Goal: Information Seeking & Learning: Check status

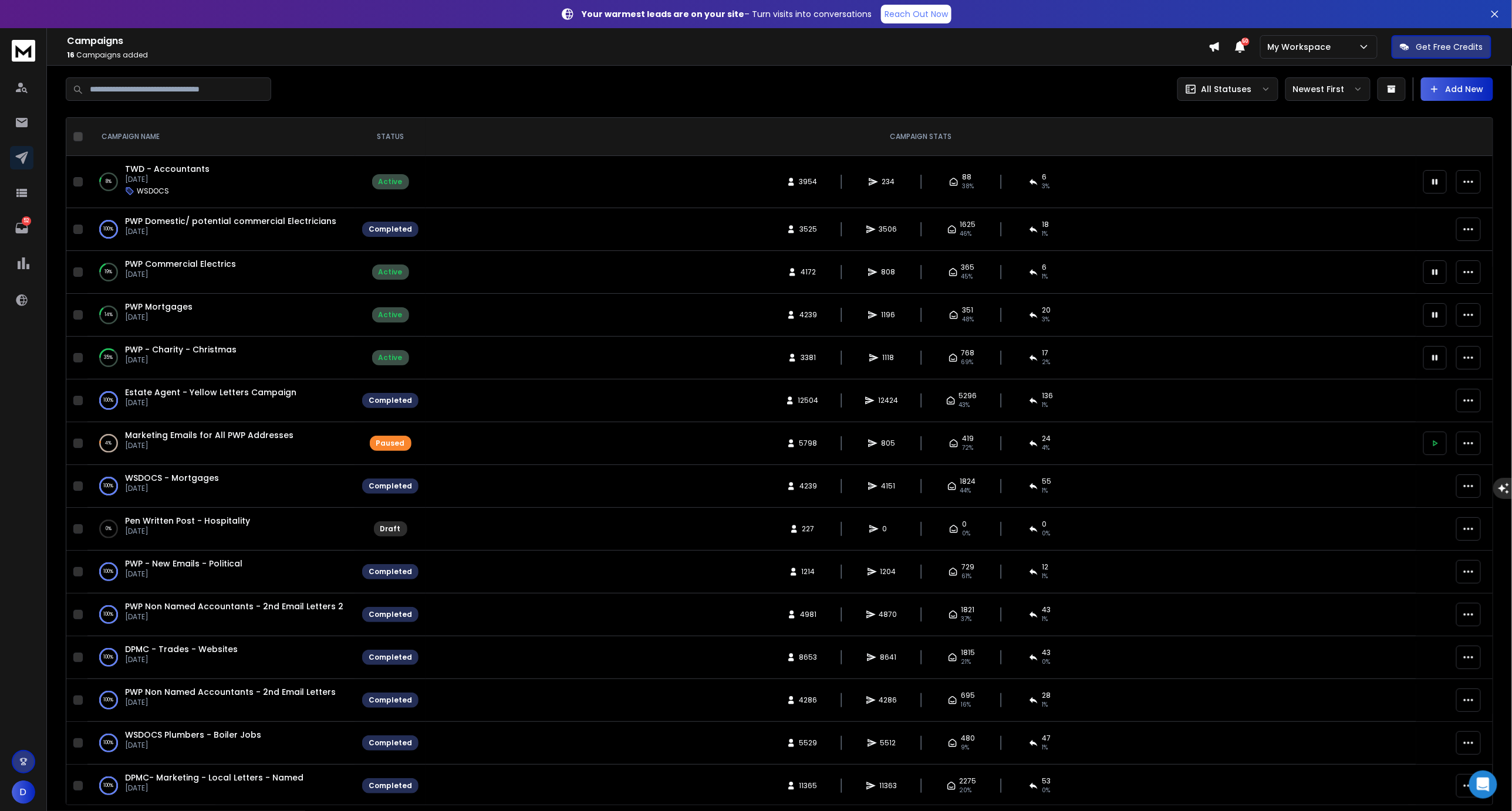
click at [241, 235] on p "[DATE]" at bounding box center [231, 232] width 211 height 10
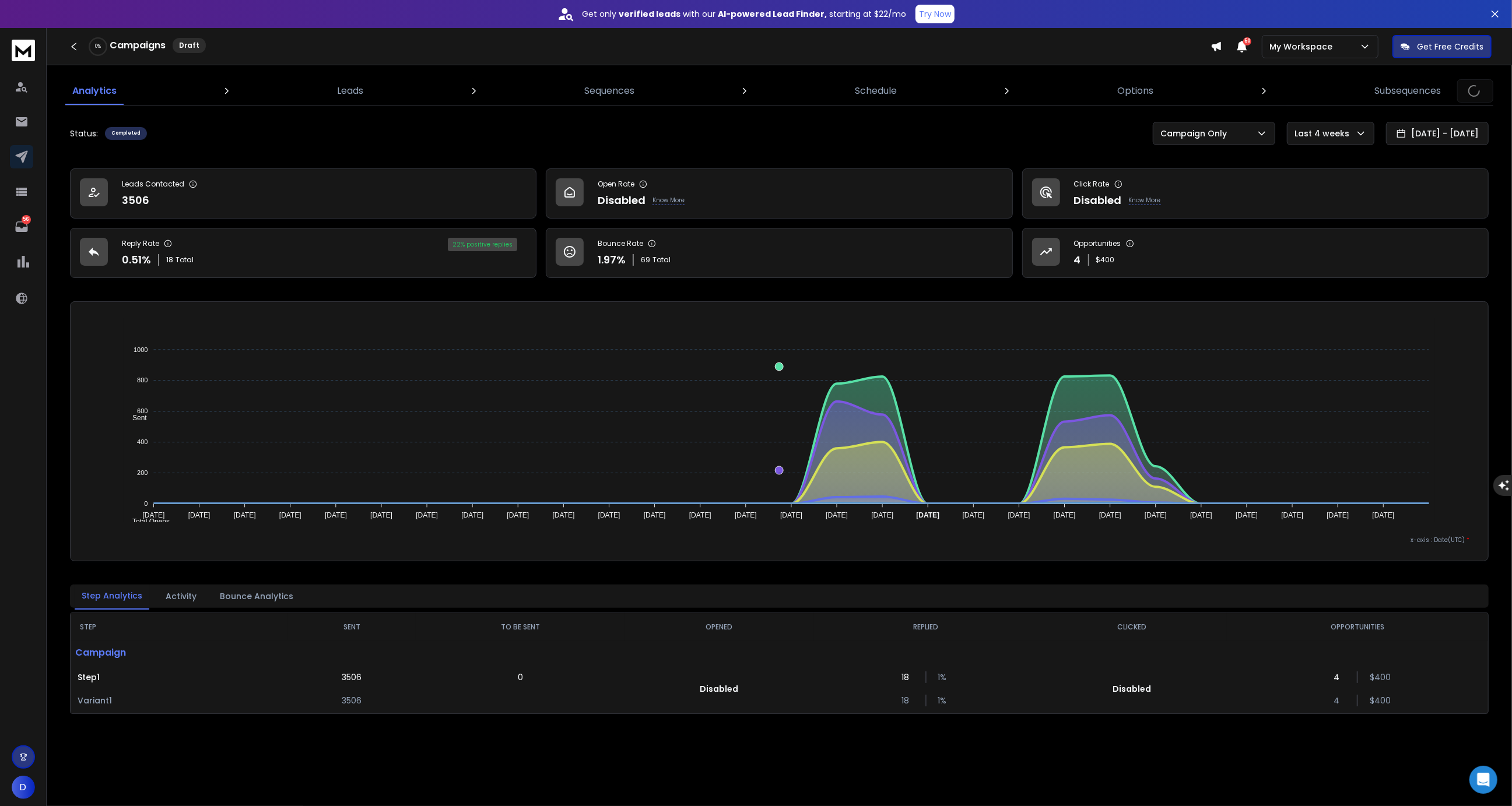
click at [185, 598] on button "Activity" at bounding box center [181, 596] width 45 height 26
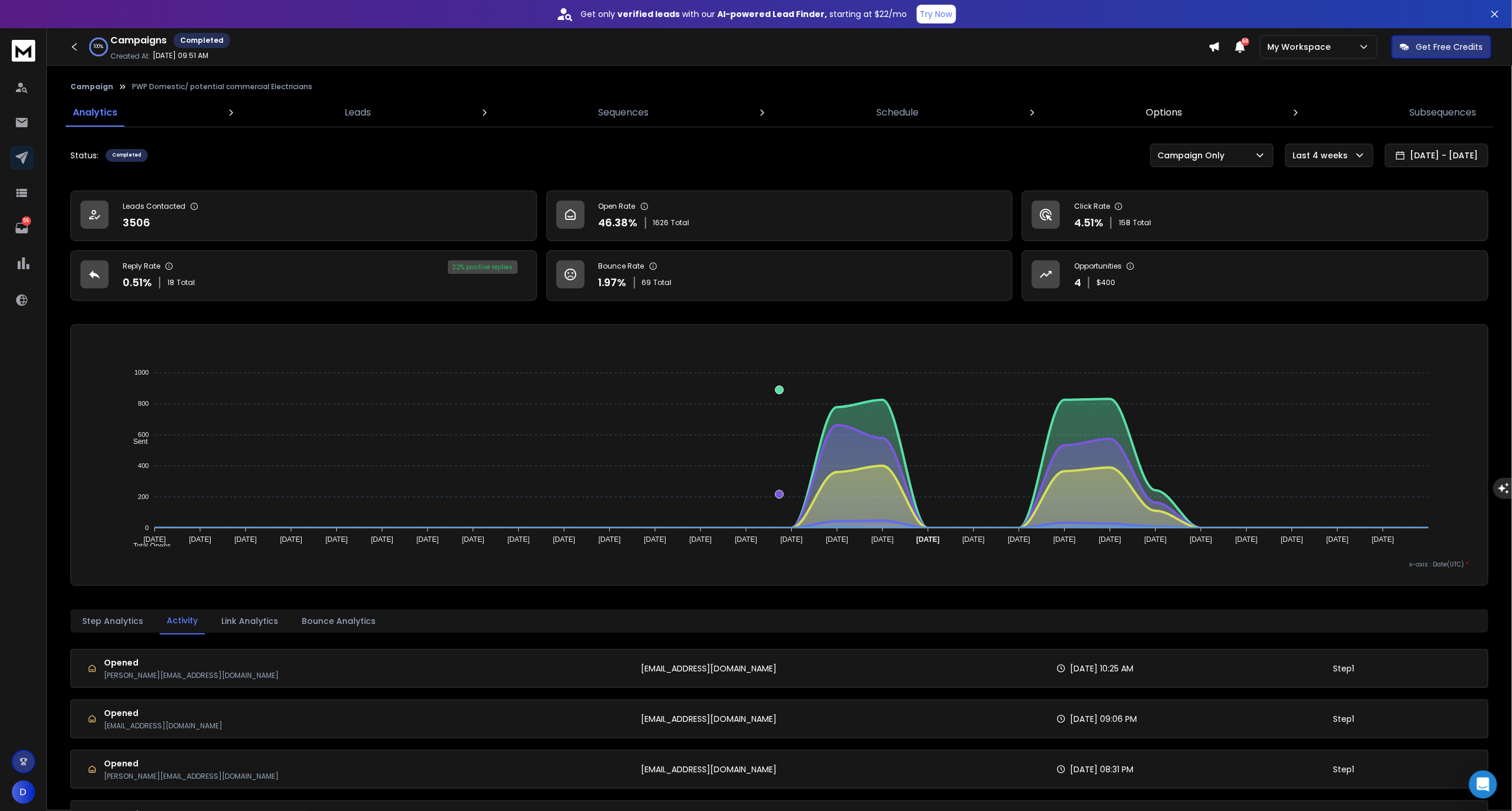
click at [1174, 114] on p "Options" at bounding box center [1164, 112] width 36 height 14
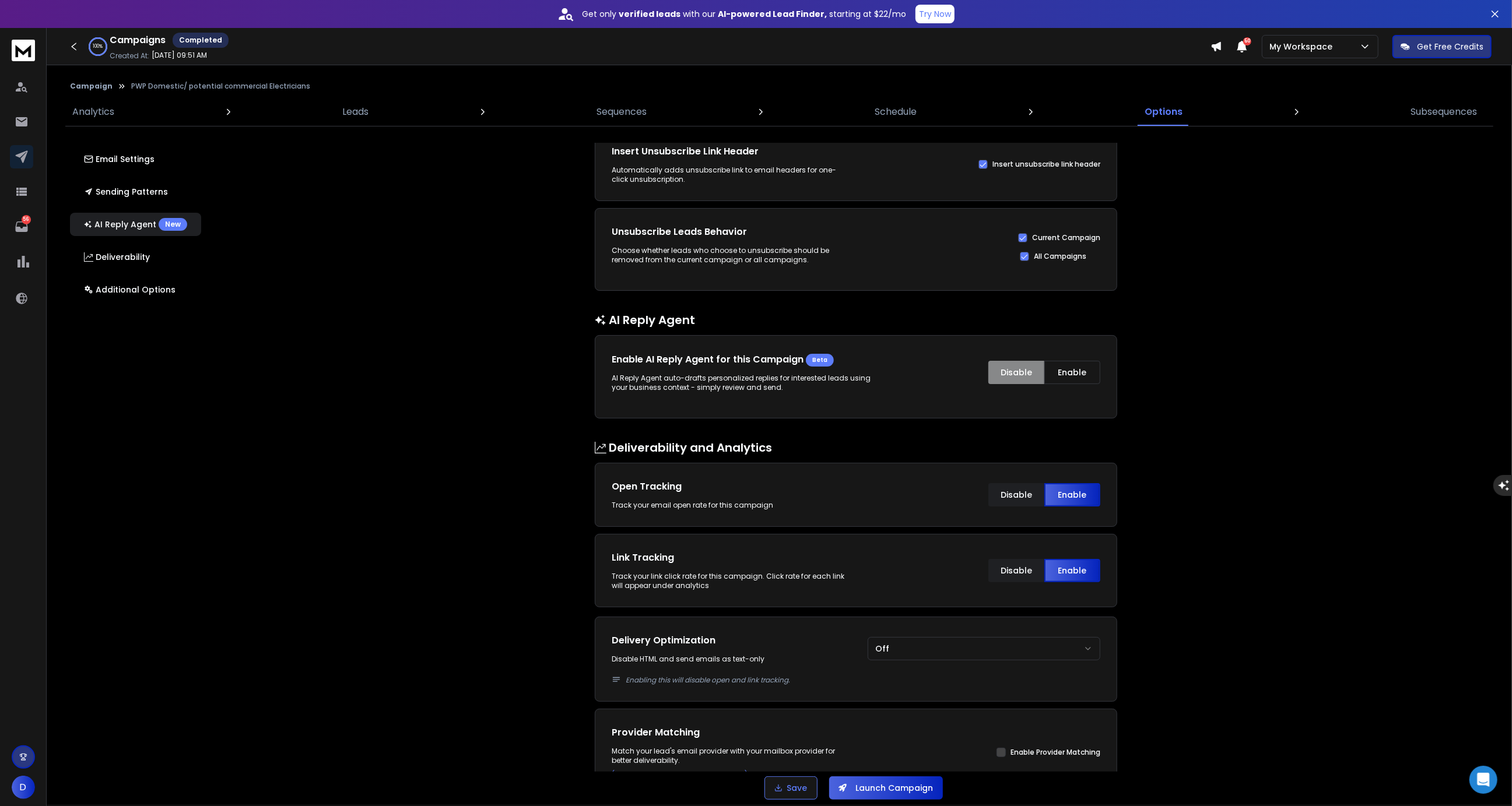
scroll to position [1024, 0]
click at [152, 194] on p "Sending Patterns" at bounding box center [125, 191] width 84 height 12
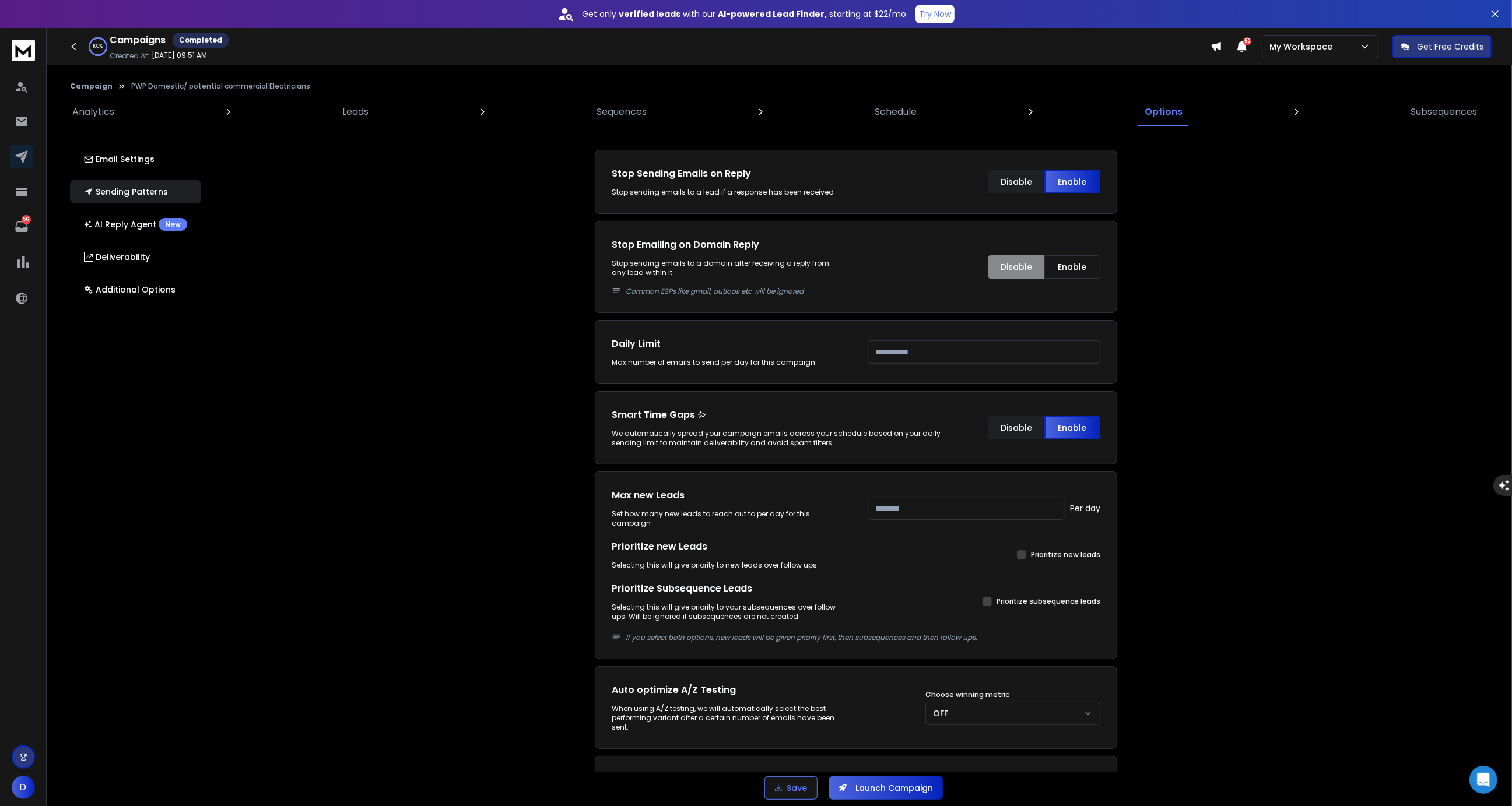
scroll to position [376, 0]
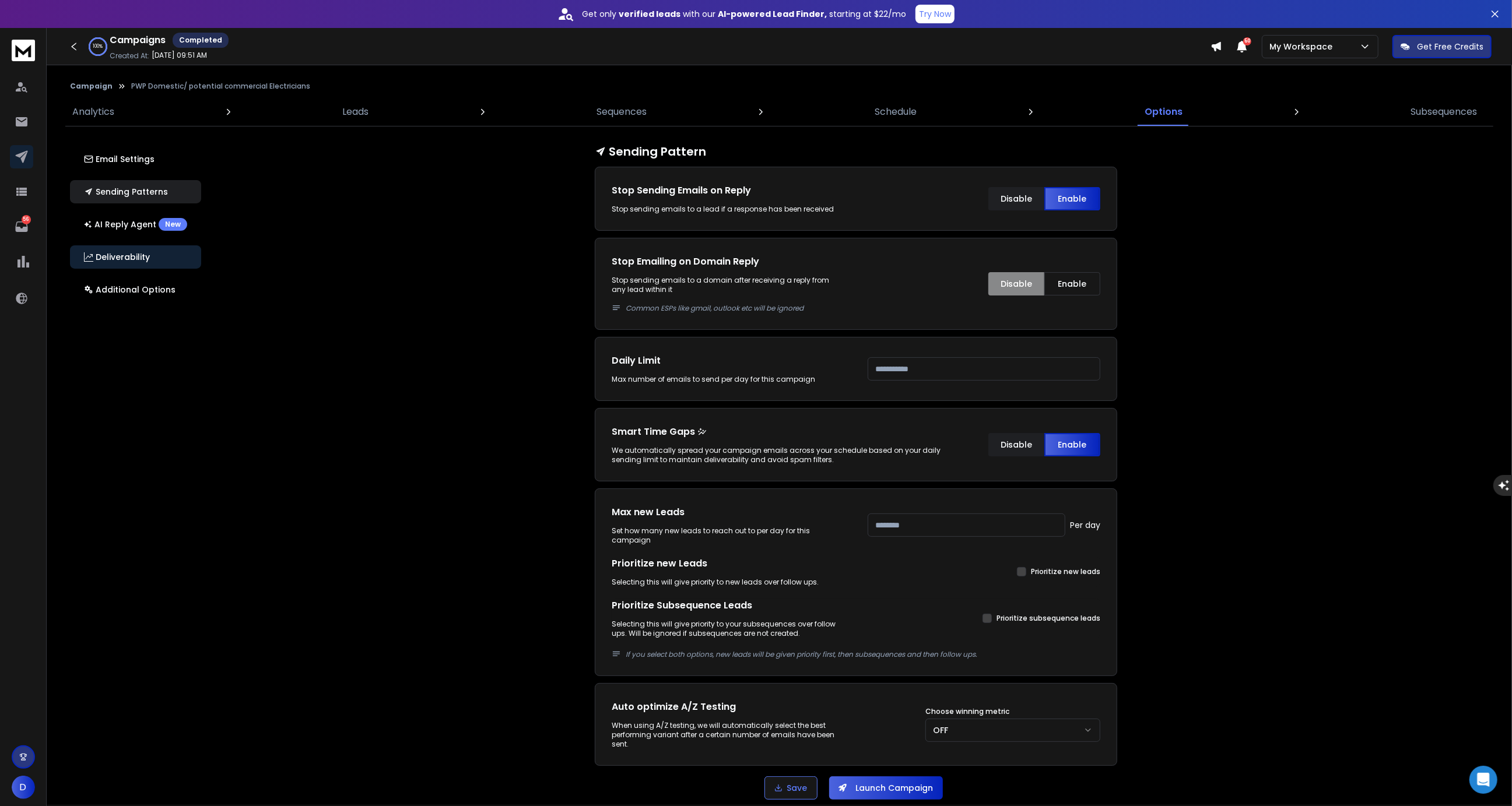
click at [133, 256] on p "Deliverability" at bounding box center [117, 257] width 66 height 12
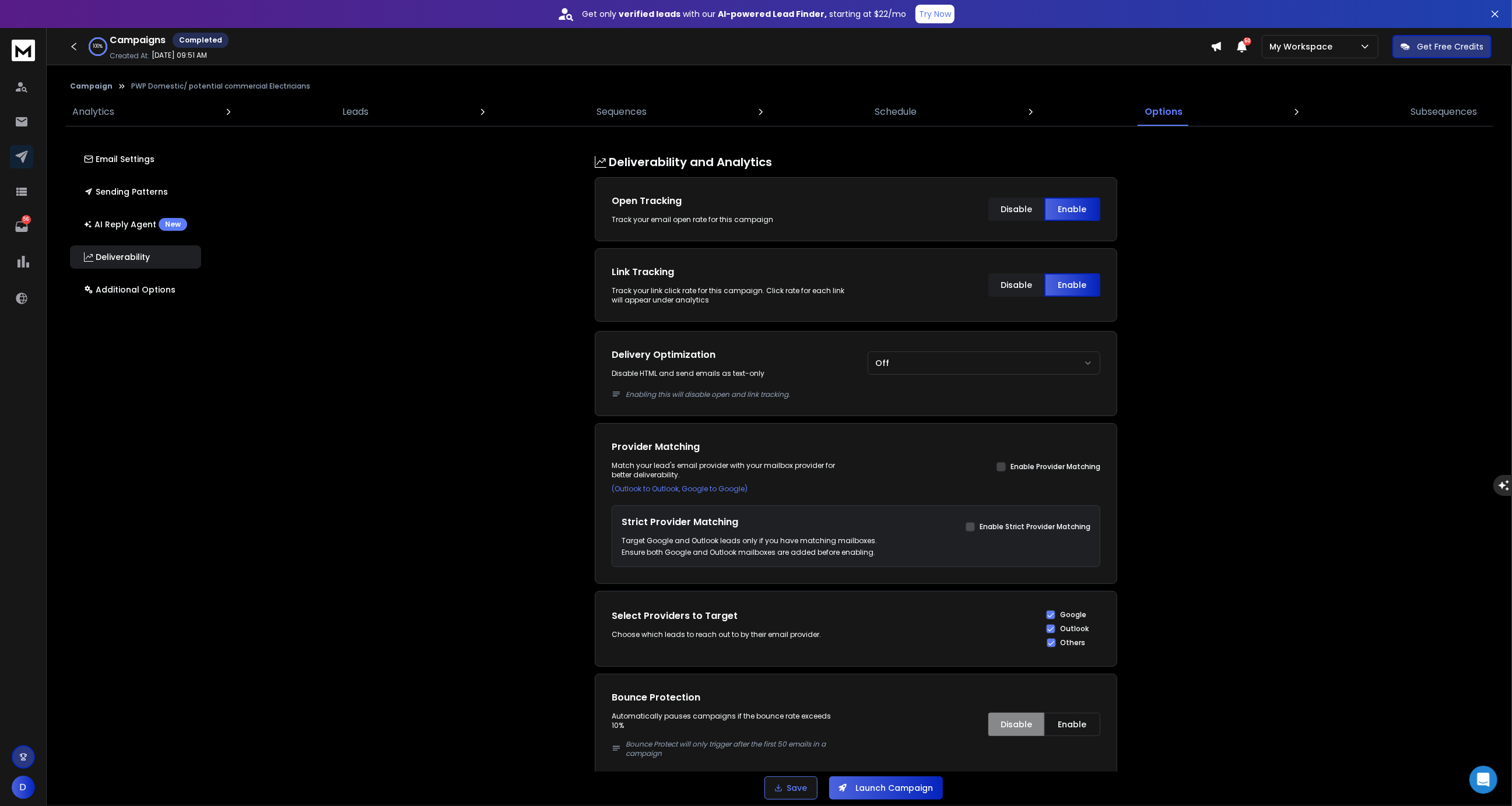
scroll to position [1319, 0]
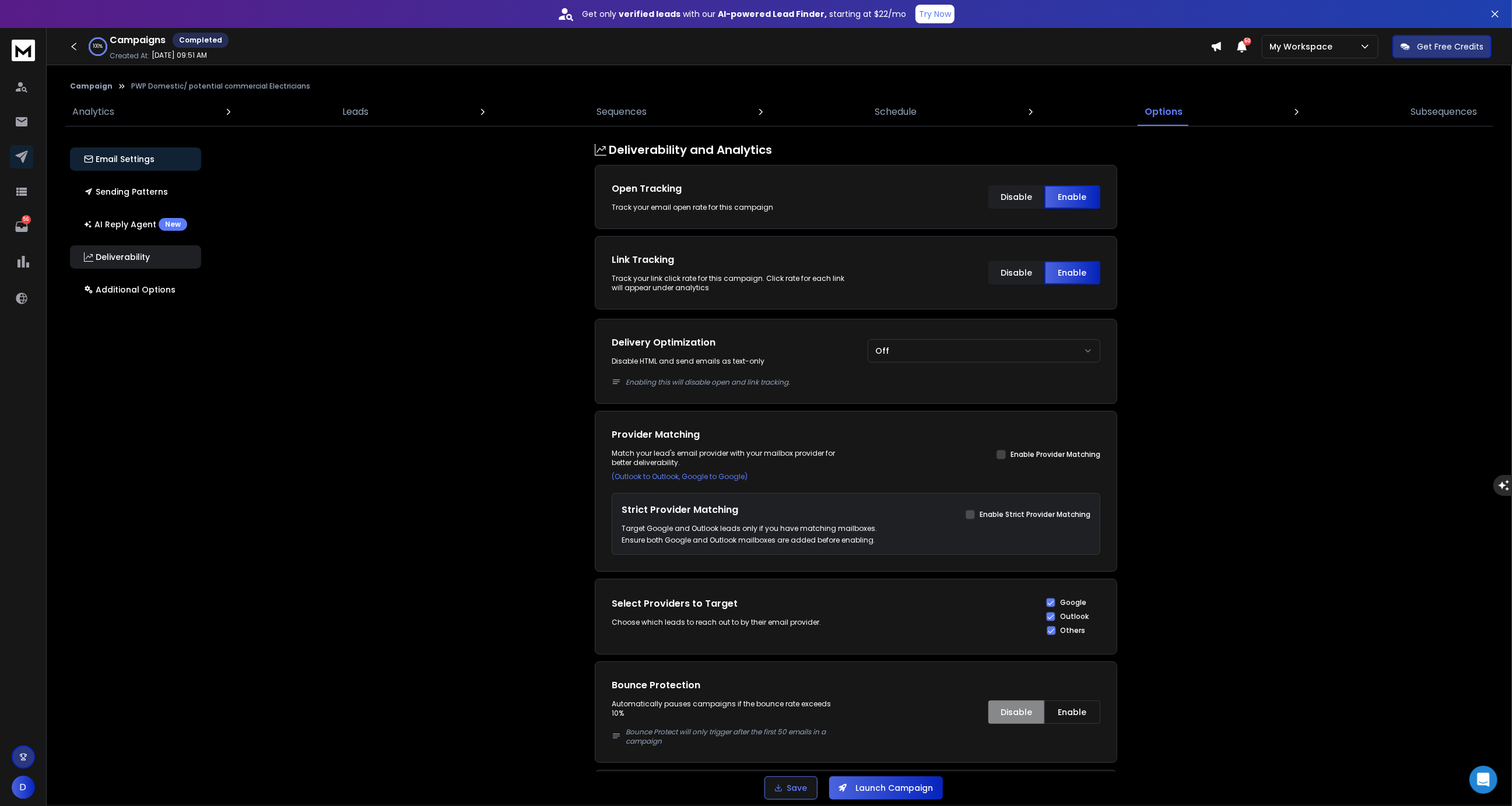
click at [112, 165] on button "Email Settings" at bounding box center [135, 159] width 131 height 23
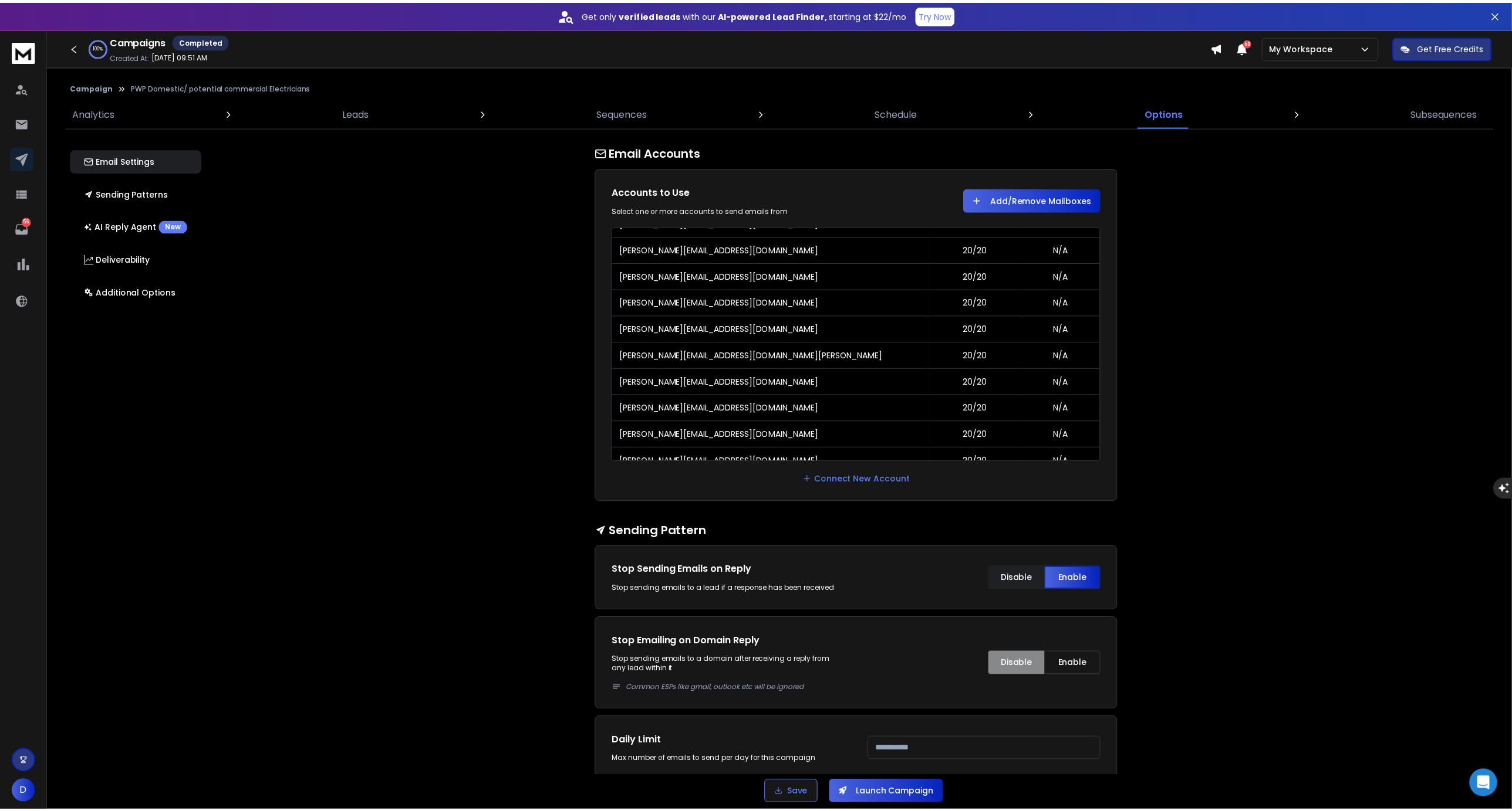
scroll to position [1303, 0]
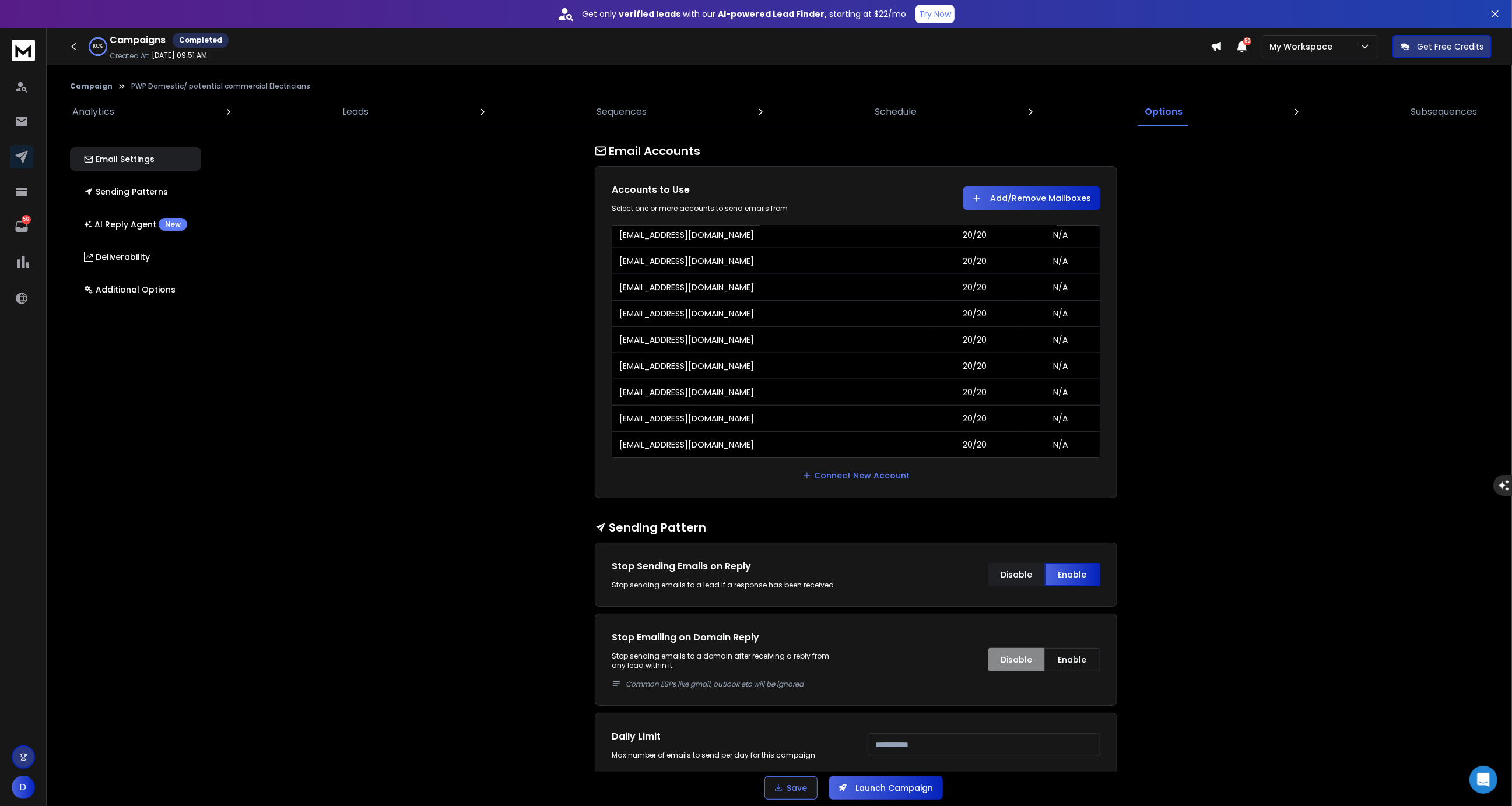
click at [1295, 114] on icon at bounding box center [1297, 112] width 3 height 6
click at [20, 158] on icon at bounding box center [21, 156] width 14 height 14
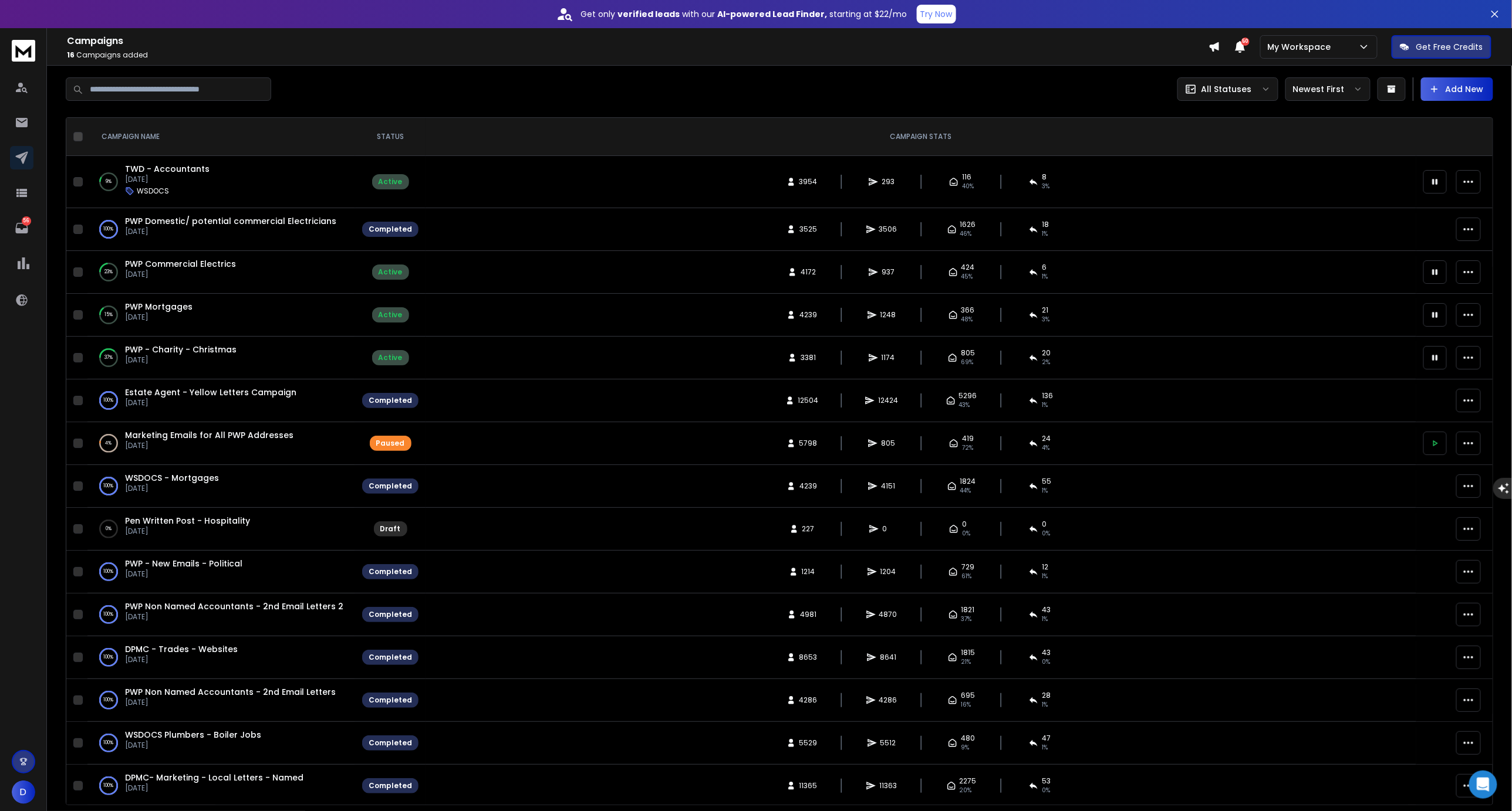
click at [1463, 226] on icon "button" at bounding box center [1468, 229] width 12 height 12
click at [252, 223] on span "PWP Domestic/ potential commercial Electricians" at bounding box center [231, 221] width 211 height 12
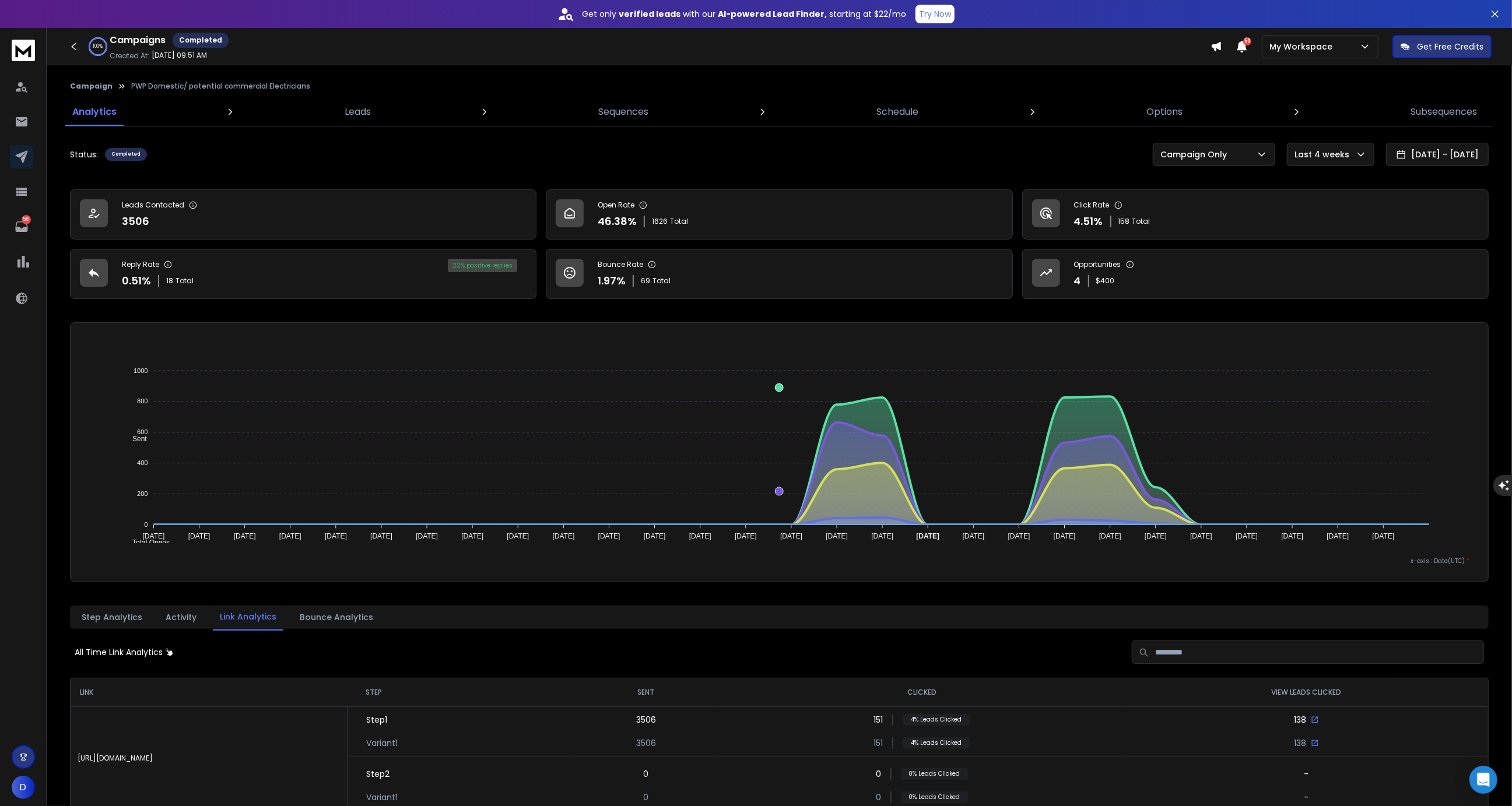
click at [245, 616] on button "Link Analytics" at bounding box center [248, 617] width 71 height 27
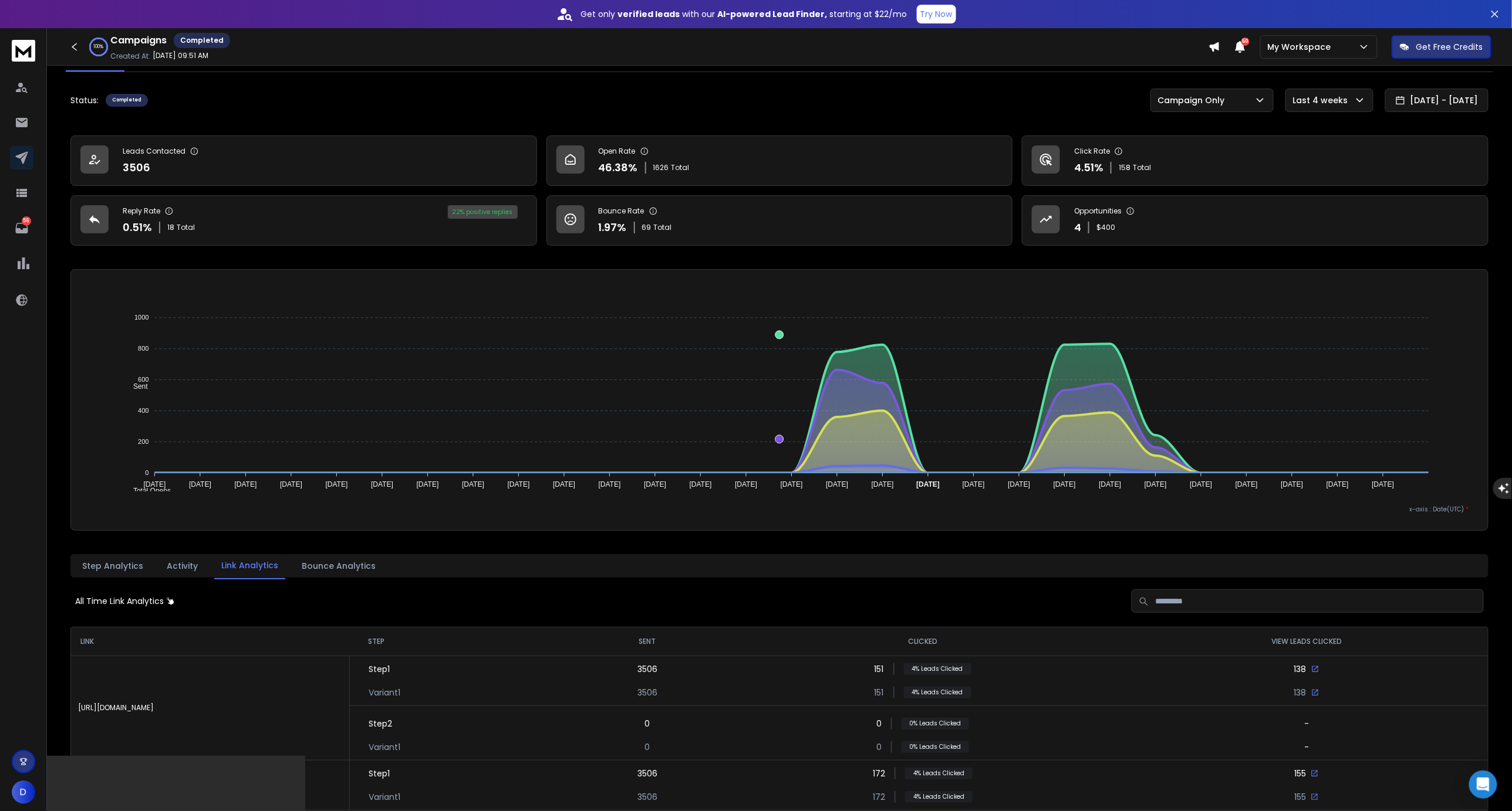
scroll to position [98, 0]
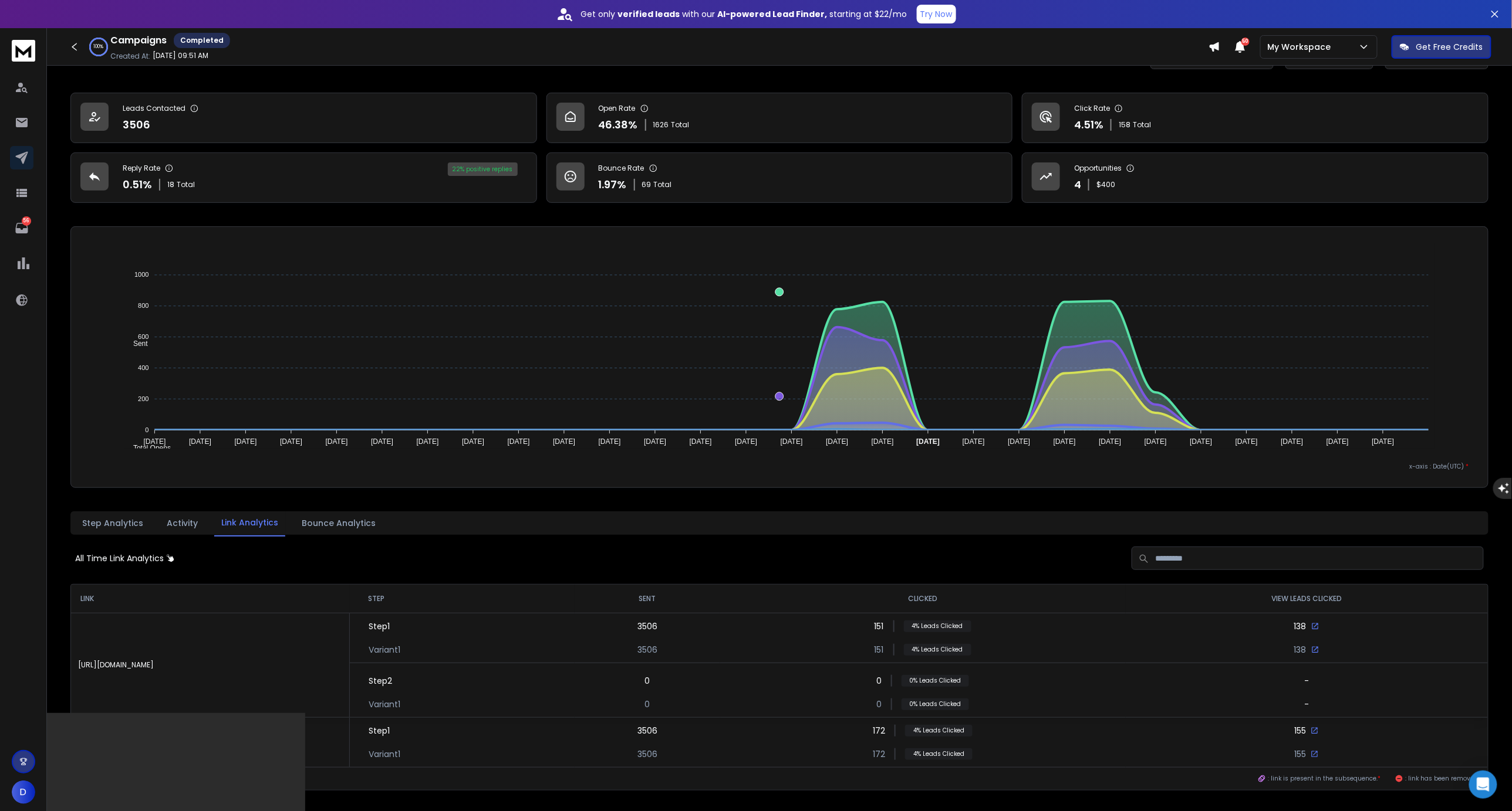
click at [332, 526] on button "Bounce Analytics" at bounding box center [338, 523] width 88 height 26
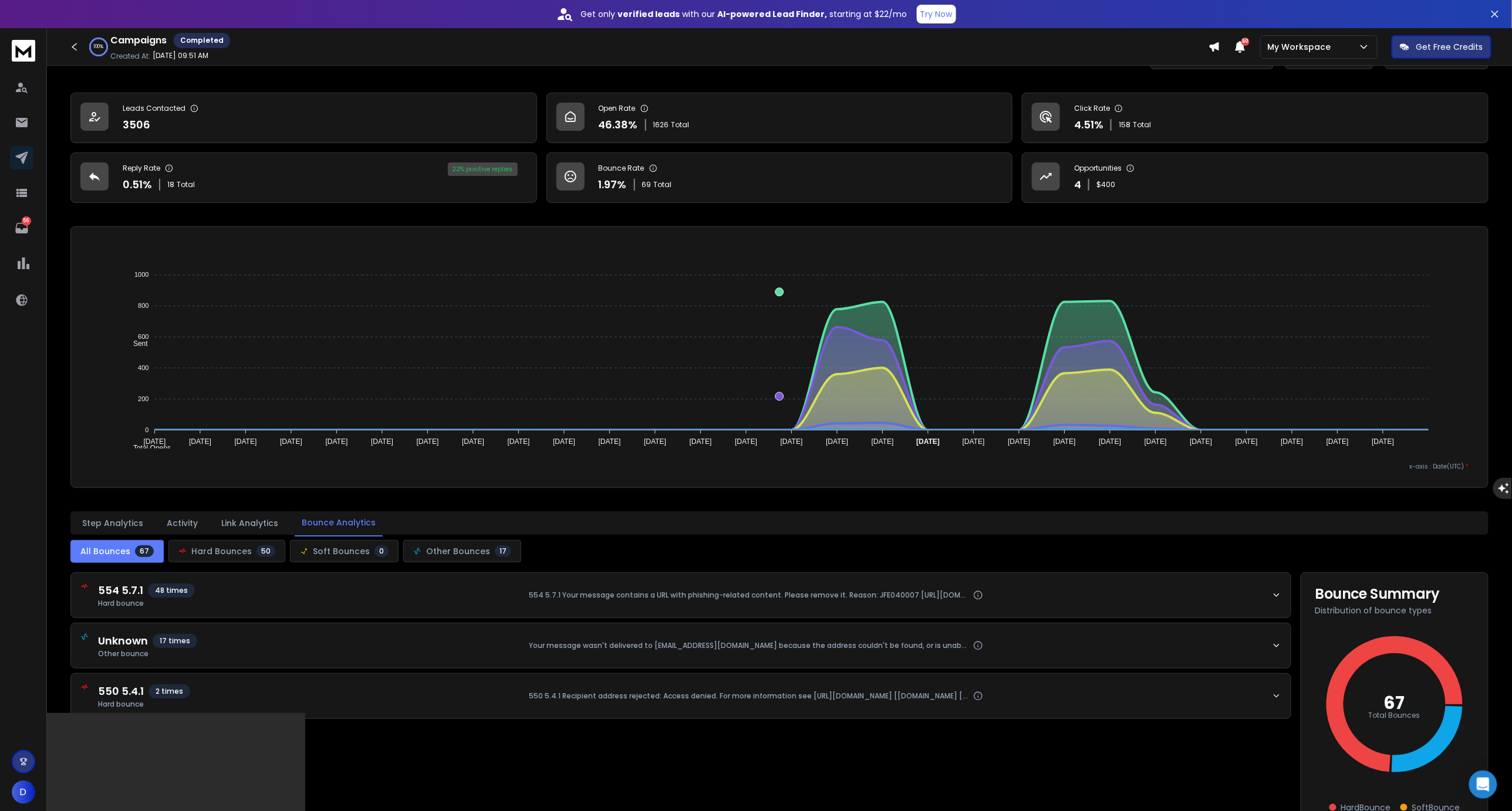
click at [244, 523] on button "Link Analytics" at bounding box center [250, 523] width 71 height 26
click at [351, 526] on button "Bounce Analytics" at bounding box center [338, 522] width 88 height 27
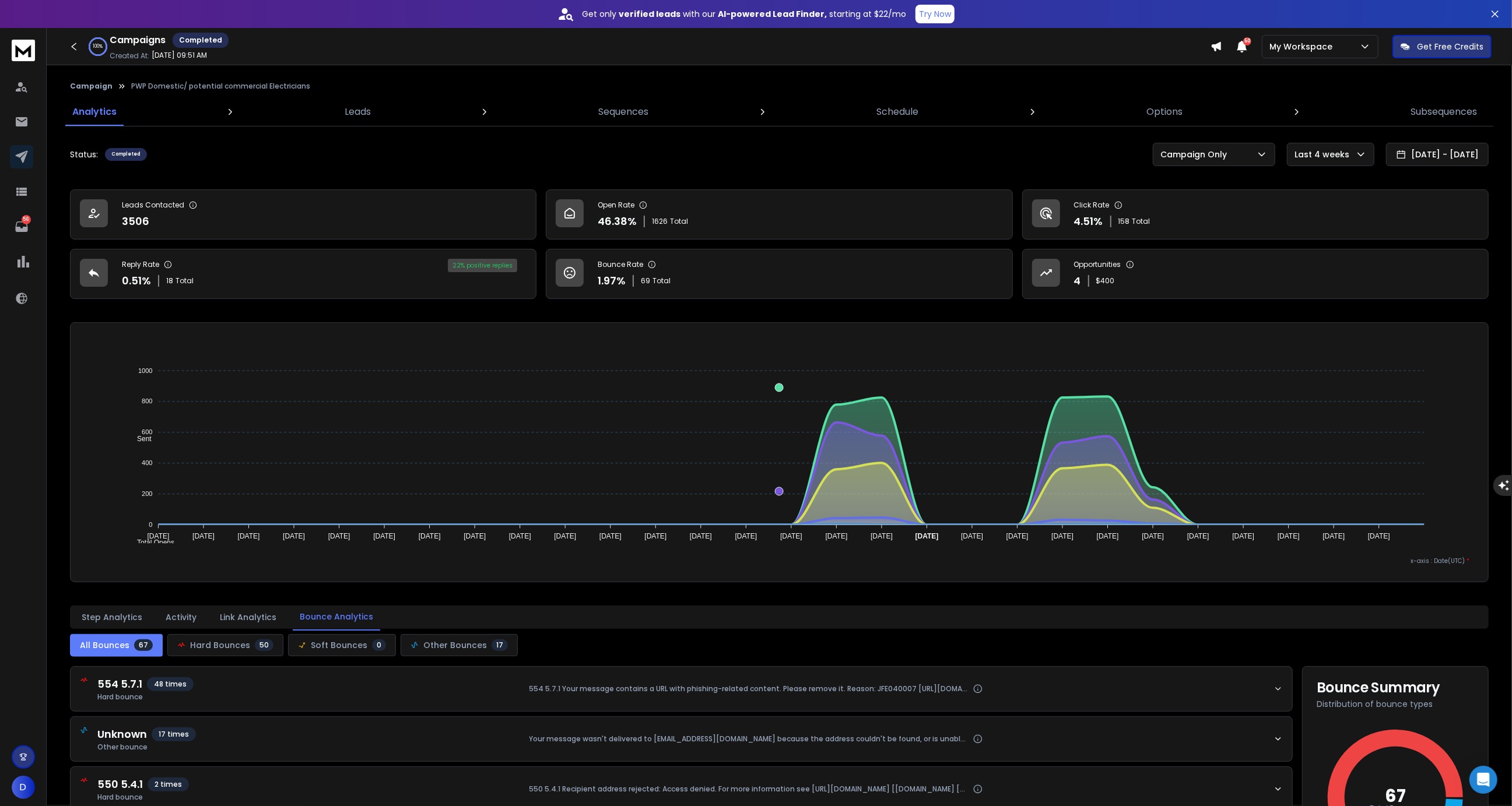
click at [101, 518] on div "Leads Contacted 3506 Open Rate 46.38 % 1626 Total Click Rate 4.51 % 158 Total R…" at bounding box center [779, 563] width 1419 height 747
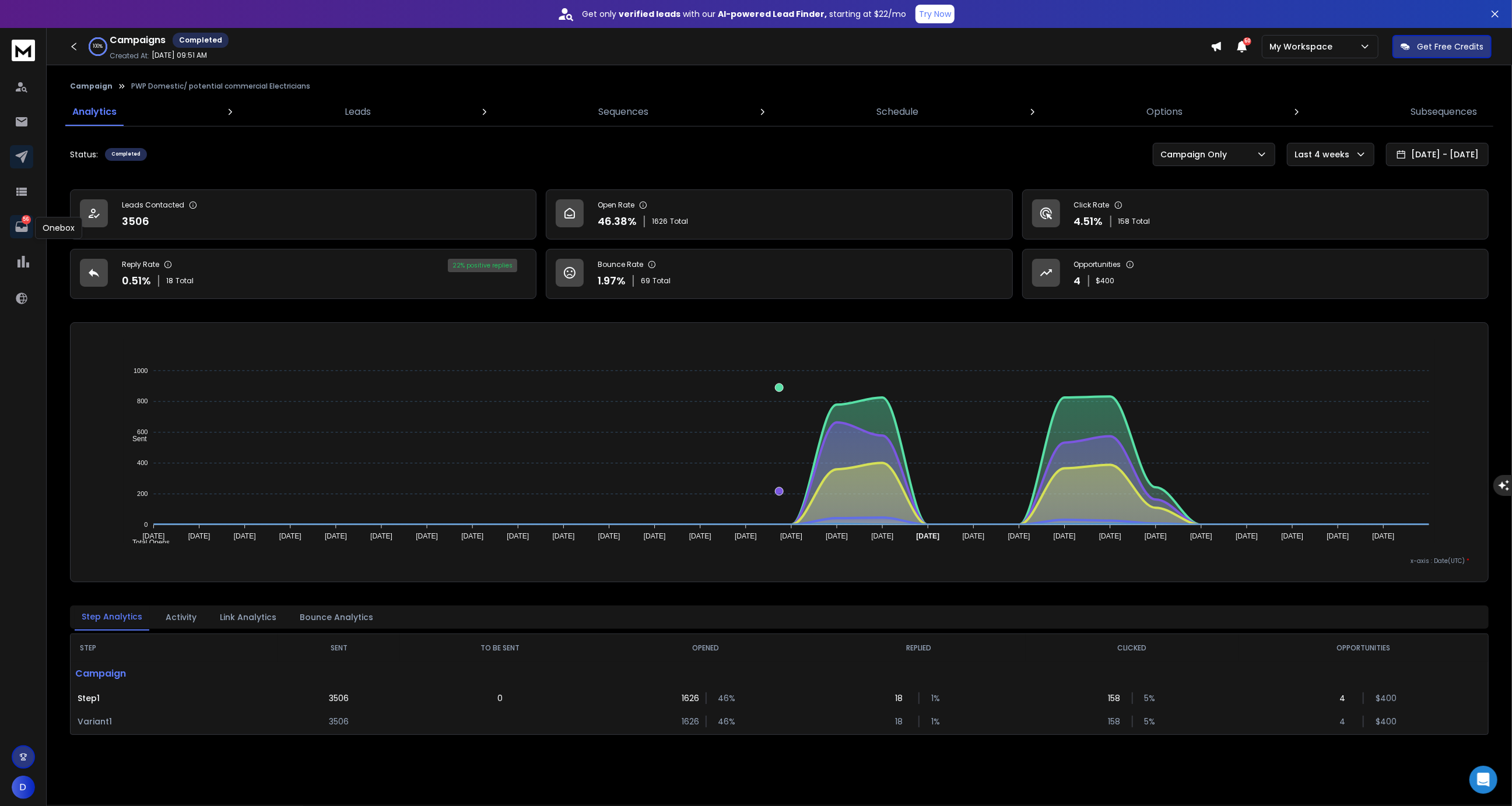
click at [22, 234] on icon at bounding box center [21, 227] width 14 height 14
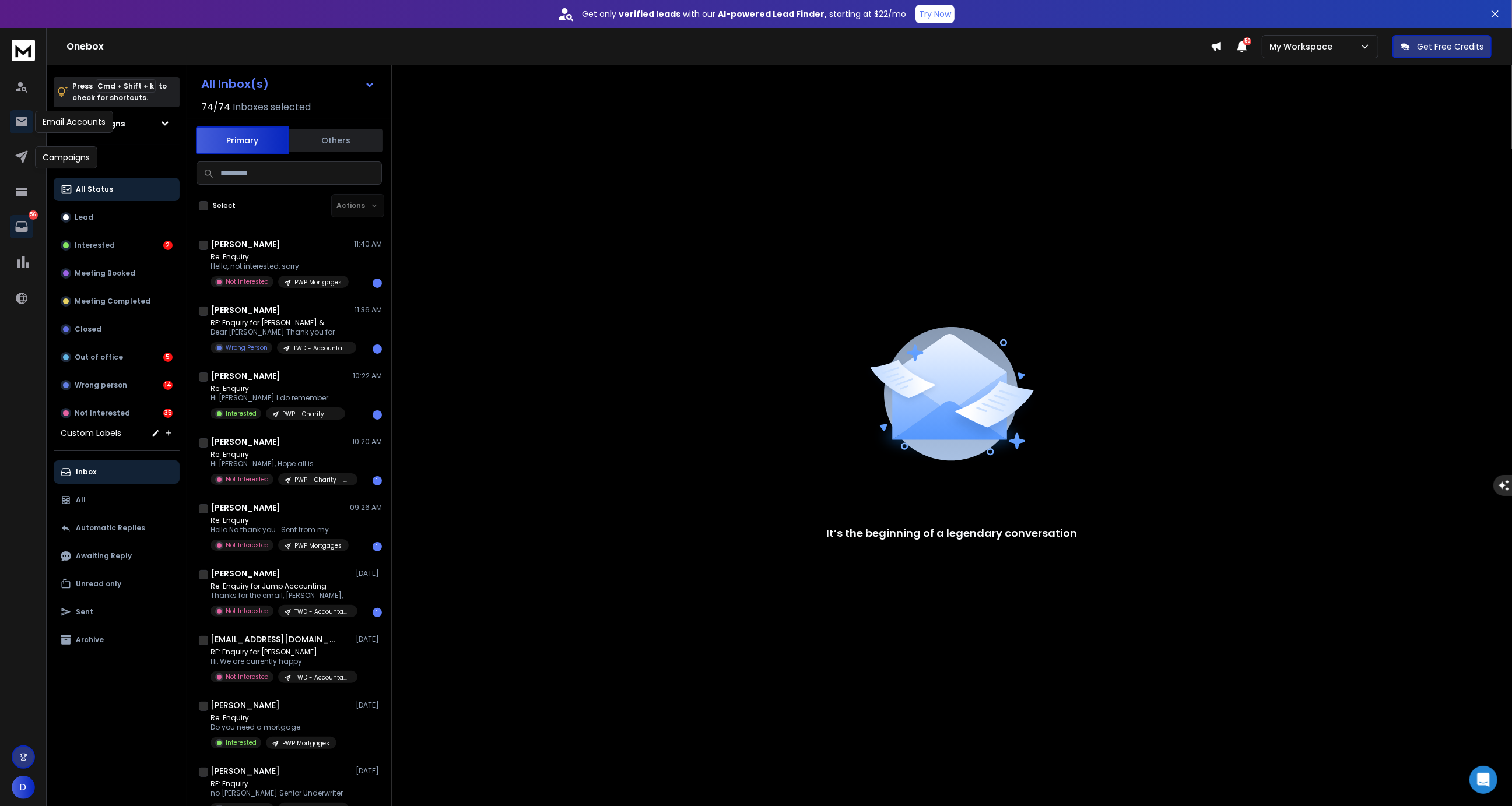
click at [20, 121] on icon at bounding box center [22, 122] width 12 height 10
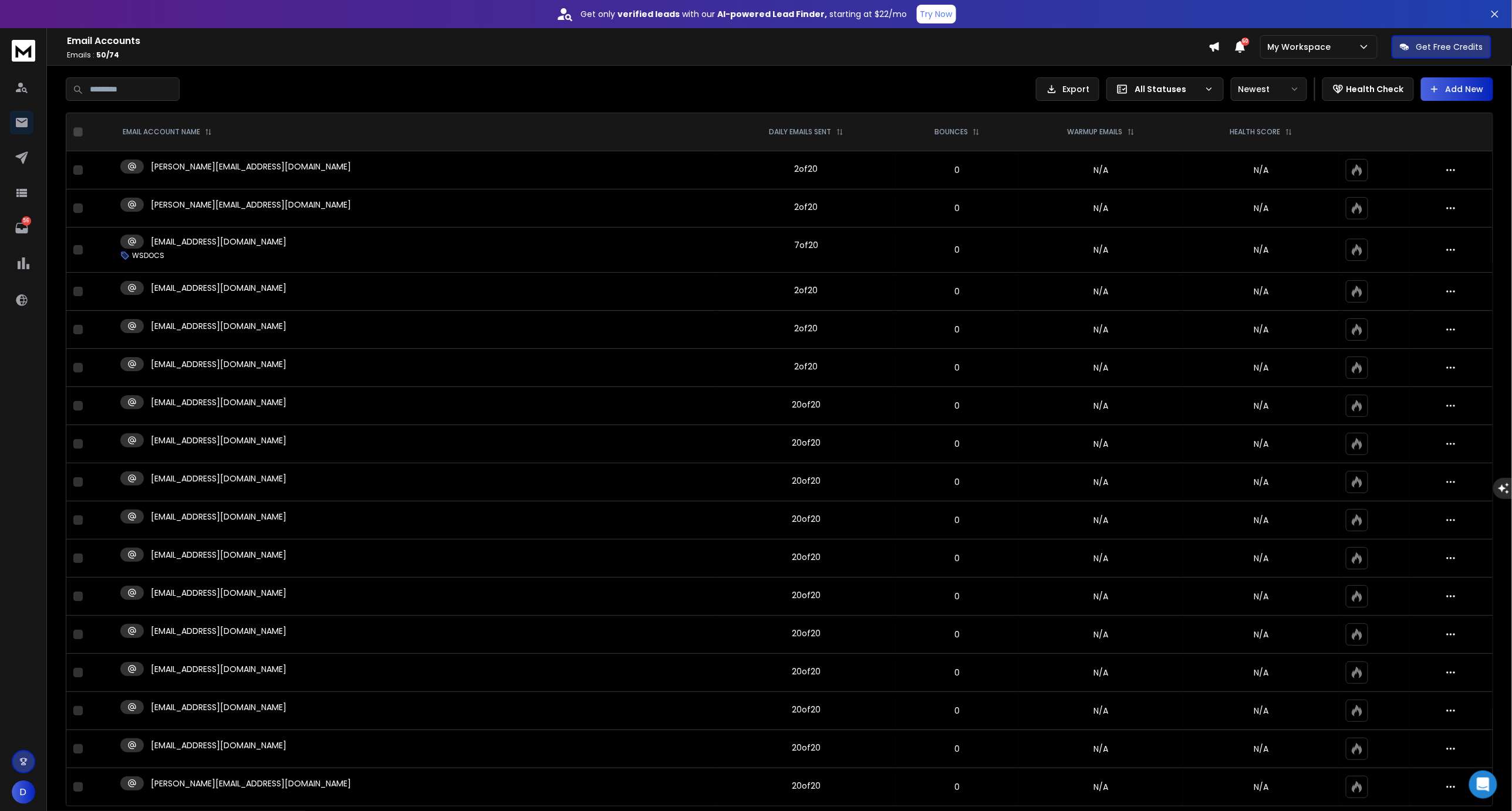
click at [138, 94] on input at bounding box center [122, 89] width 114 height 23
click at [1200, 83] on p "All Statuses" at bounding box center [1167, 89] width 65 height 12
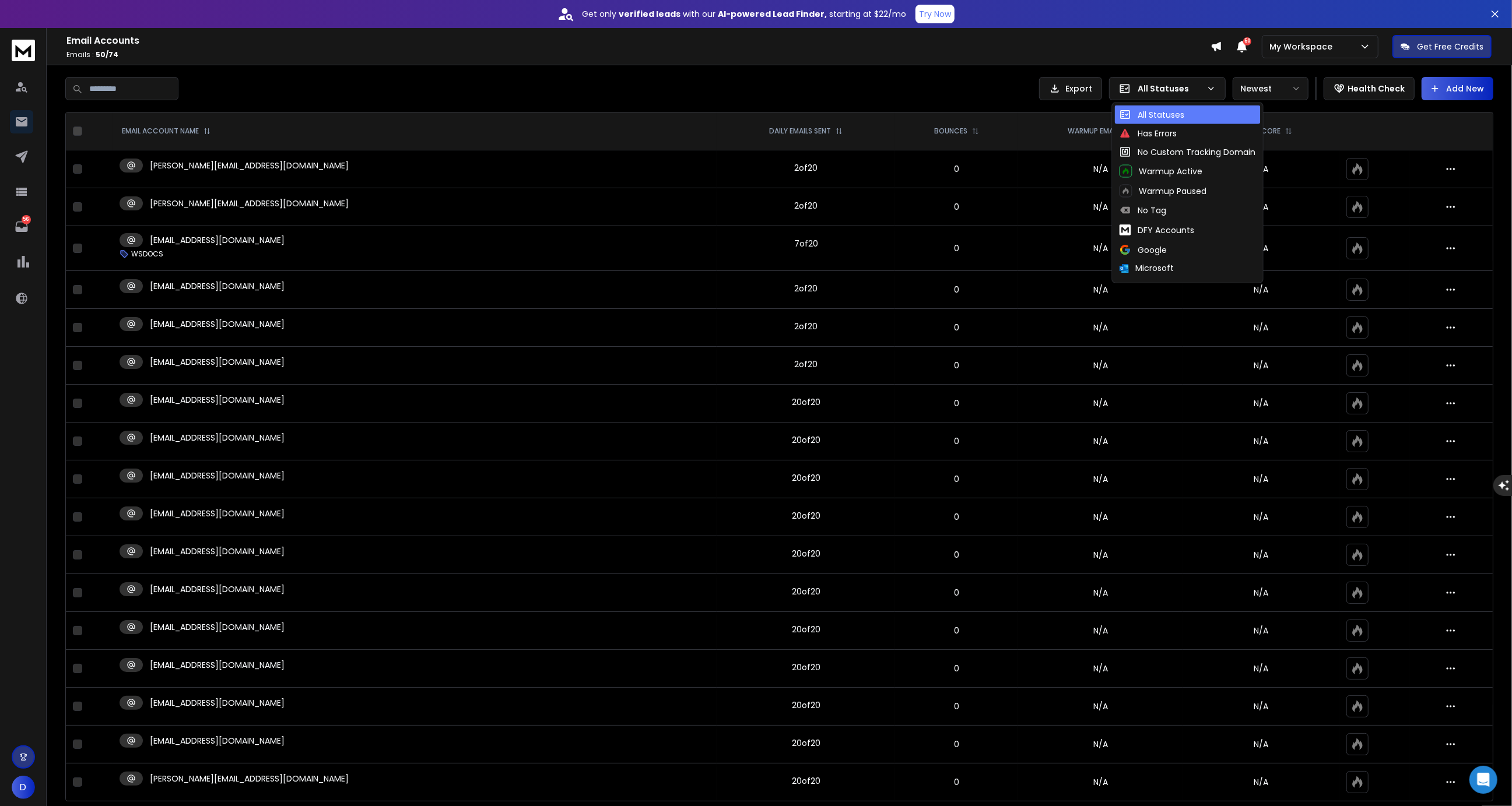
click at [1272, 84] on button "Newest" at bounding box center [1271, 88] width 76 height 23
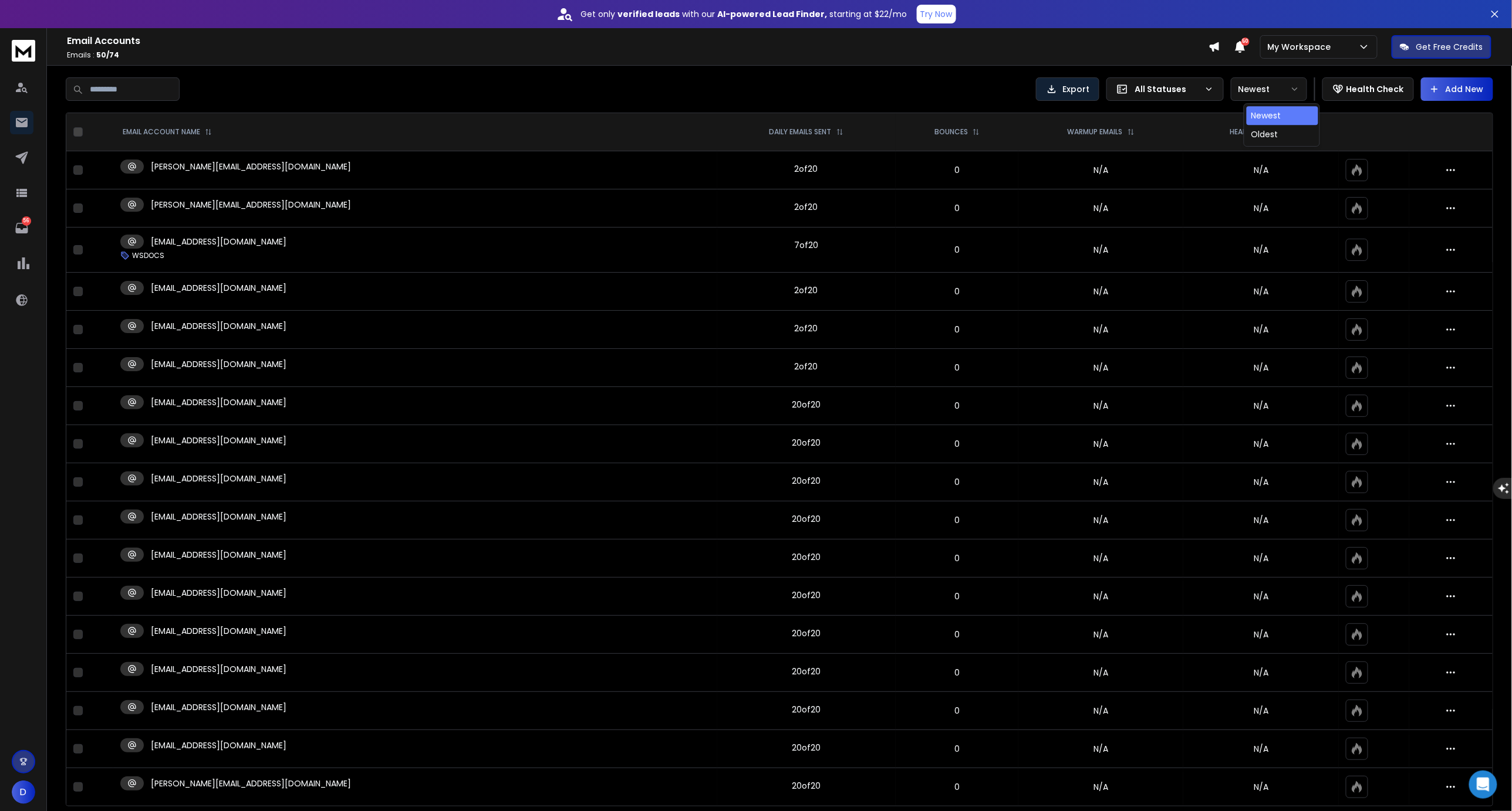
click at [1078, 89] on button "Export" at bounding box center [1068, 89] width 63 height 23
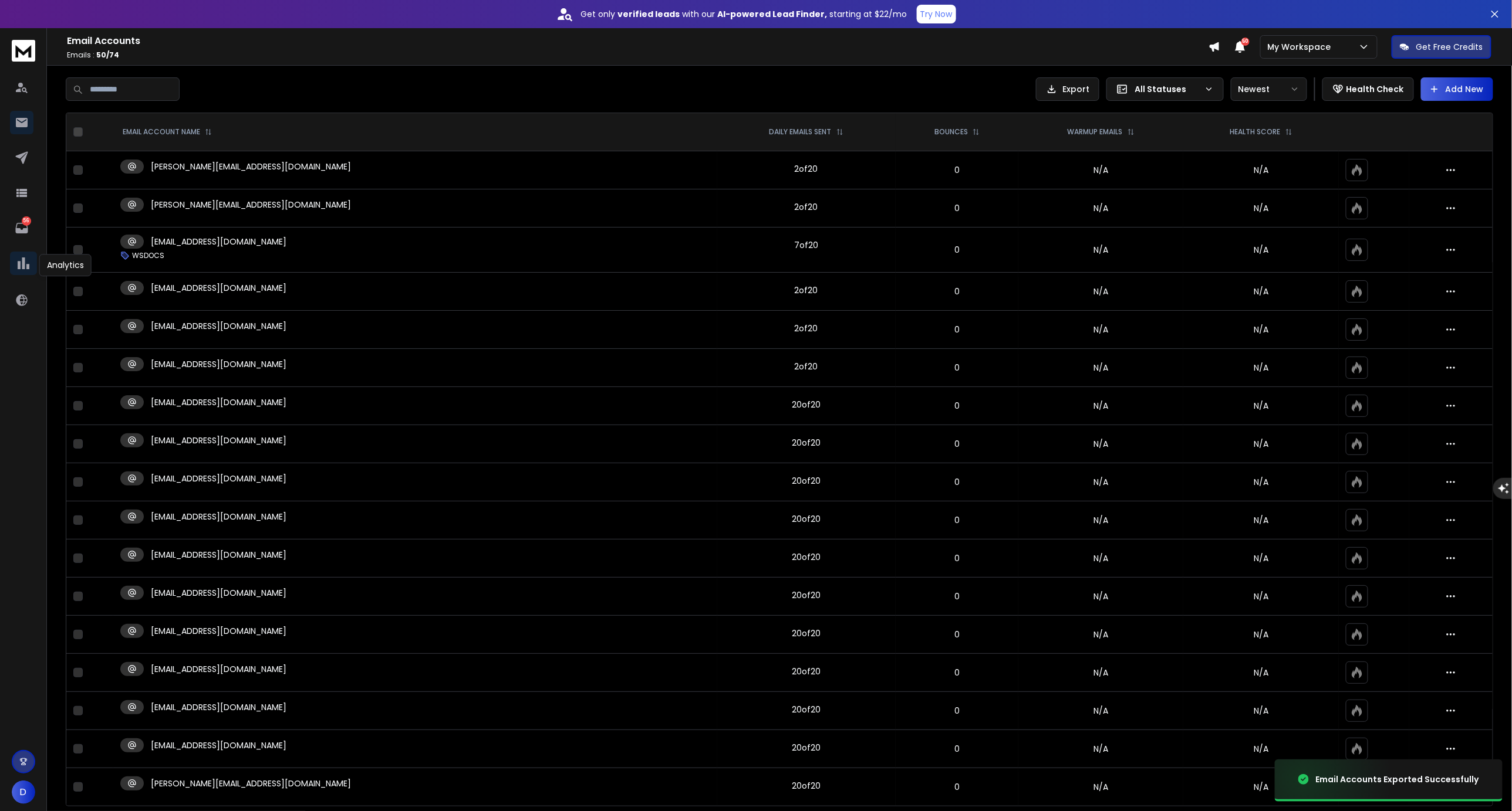
click at [24, 268] on icon at bounding box center [23, 264] width 18 height 18
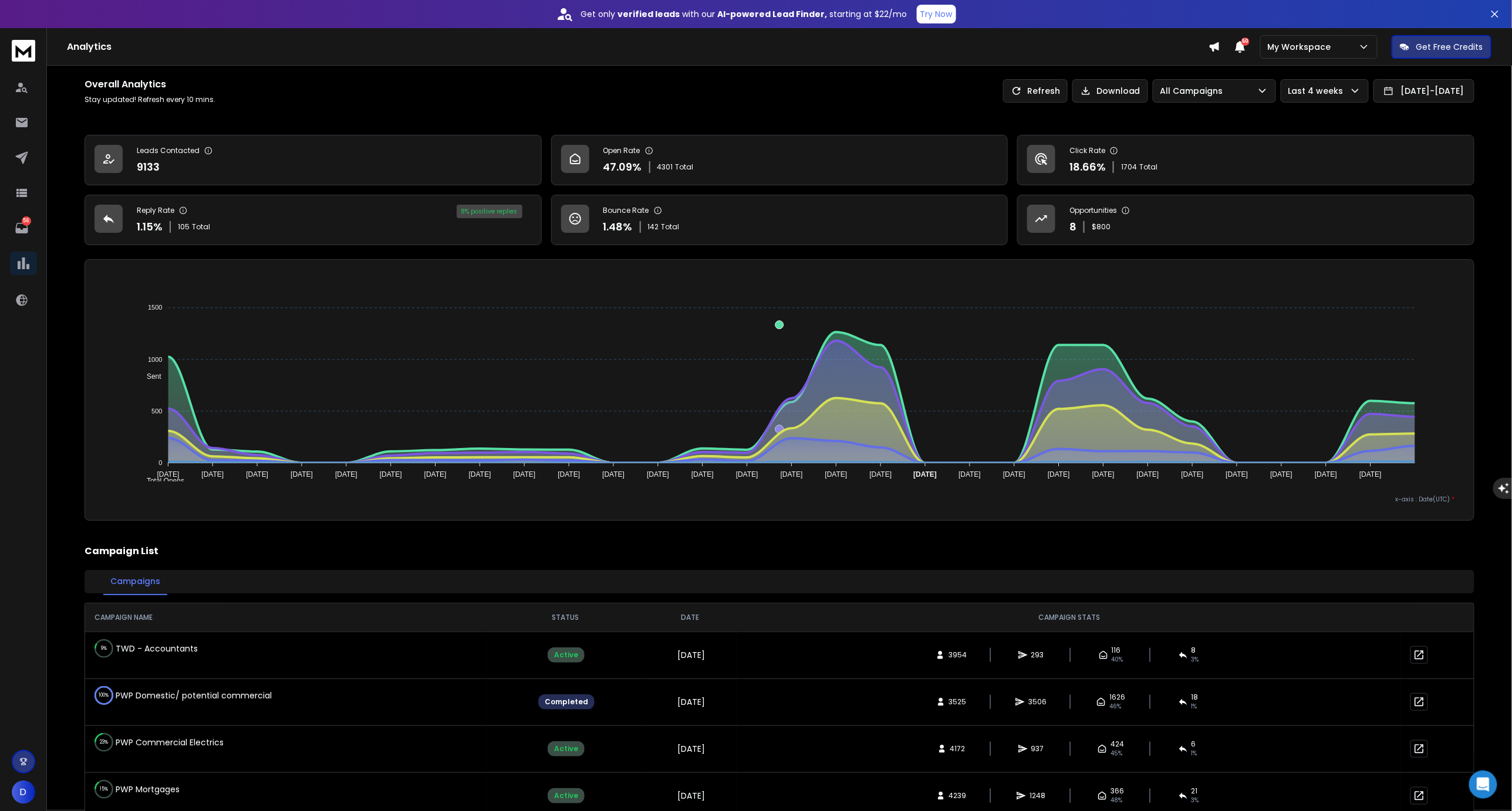
click at [269, 695] on td "100 % PWP Domestic/ potential commercial Electricians" at bounding box center [179, 695] width 188 height 33
click at [1014, 702] on div "3525 3506 1626 46 % 18 1 %" at bounding box center [1070, 702] width 294 height 19
click at [1423, 698] on icon at bounding box center [1418, 702] width 9 height 9
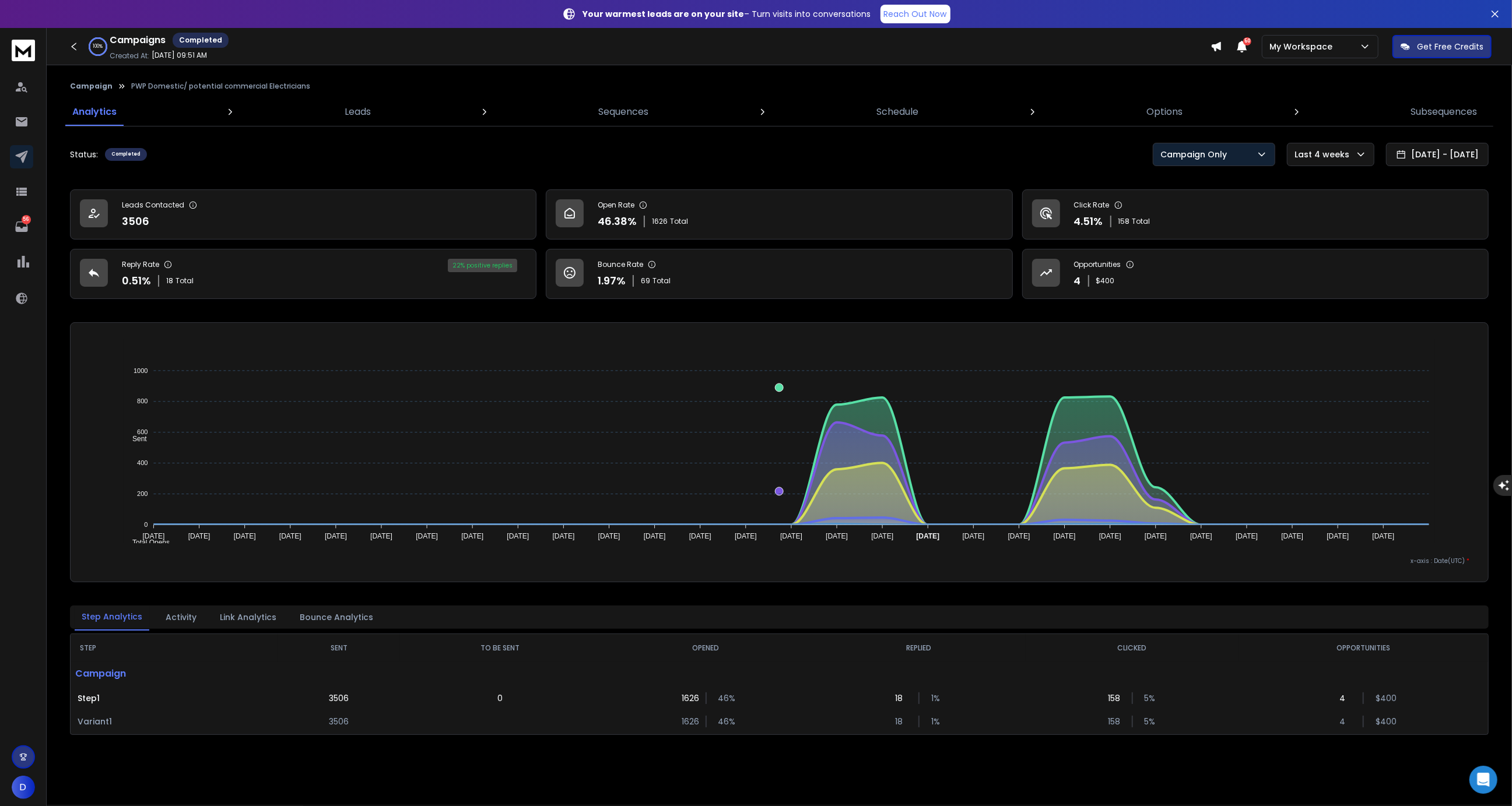
click at [1161, 155] on p "Campaign Only" at bounding box center [1196, 154] width 72 height 12
click at [1080, 81] on div "Campaign PWP Domestic/ potential commercial Electricians" at bounding box center [779, 86] width 1428 height 18
click at [1077, 399] on foreignobject "Sent Total Opens Unique Opens Links Clicked Total Replies" at bounding box center [780, 441] width 1312 height 204
click at [1098, 445] on foreignobject "Sent Total Opens Unique Opens Links Clicked Total Replies" at bounding box center [780, 441] width 1312 height 204
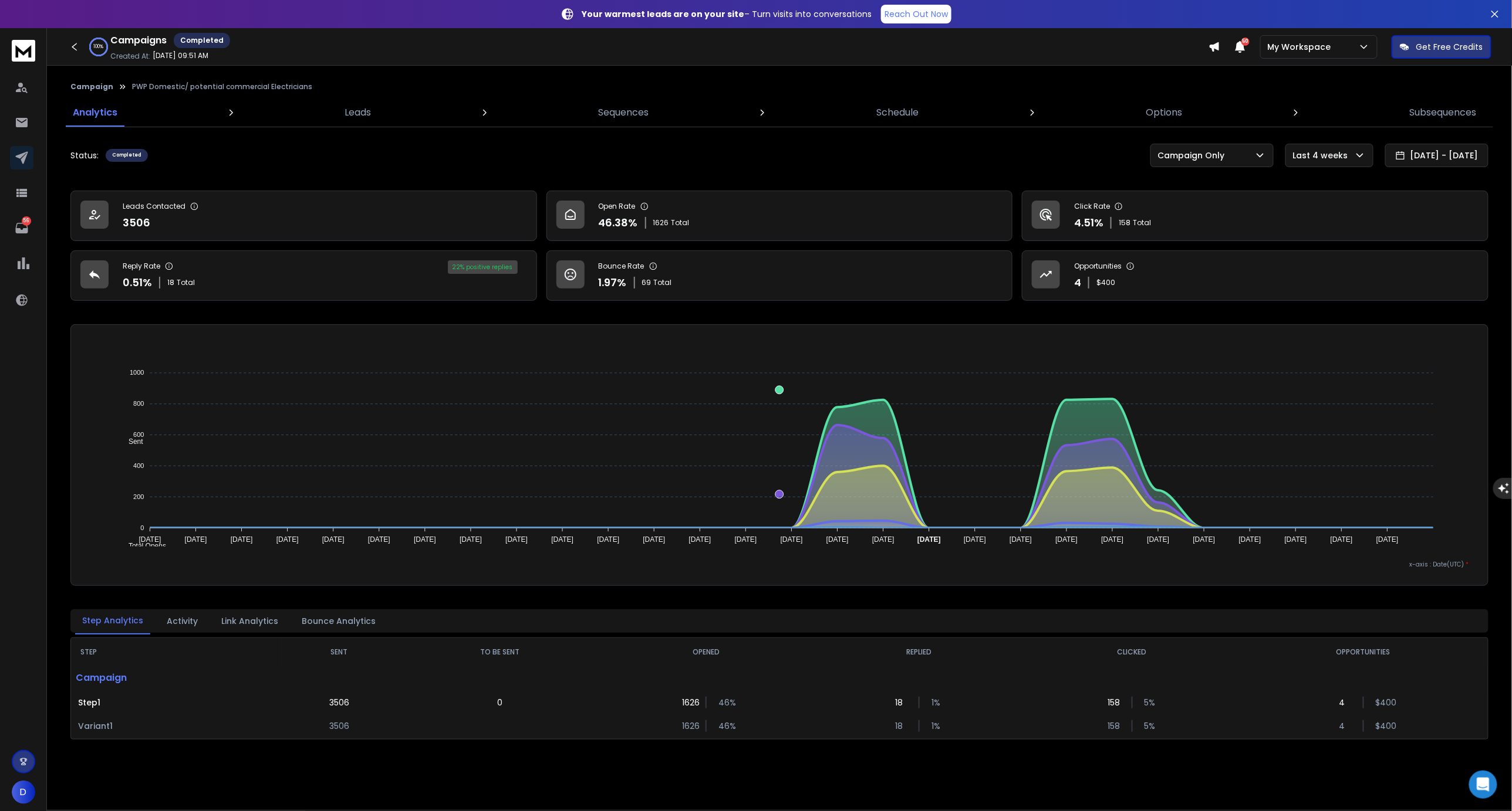
click at [179, 621] on button "Activity" at bounding box center [182, 621] width 45 height 26
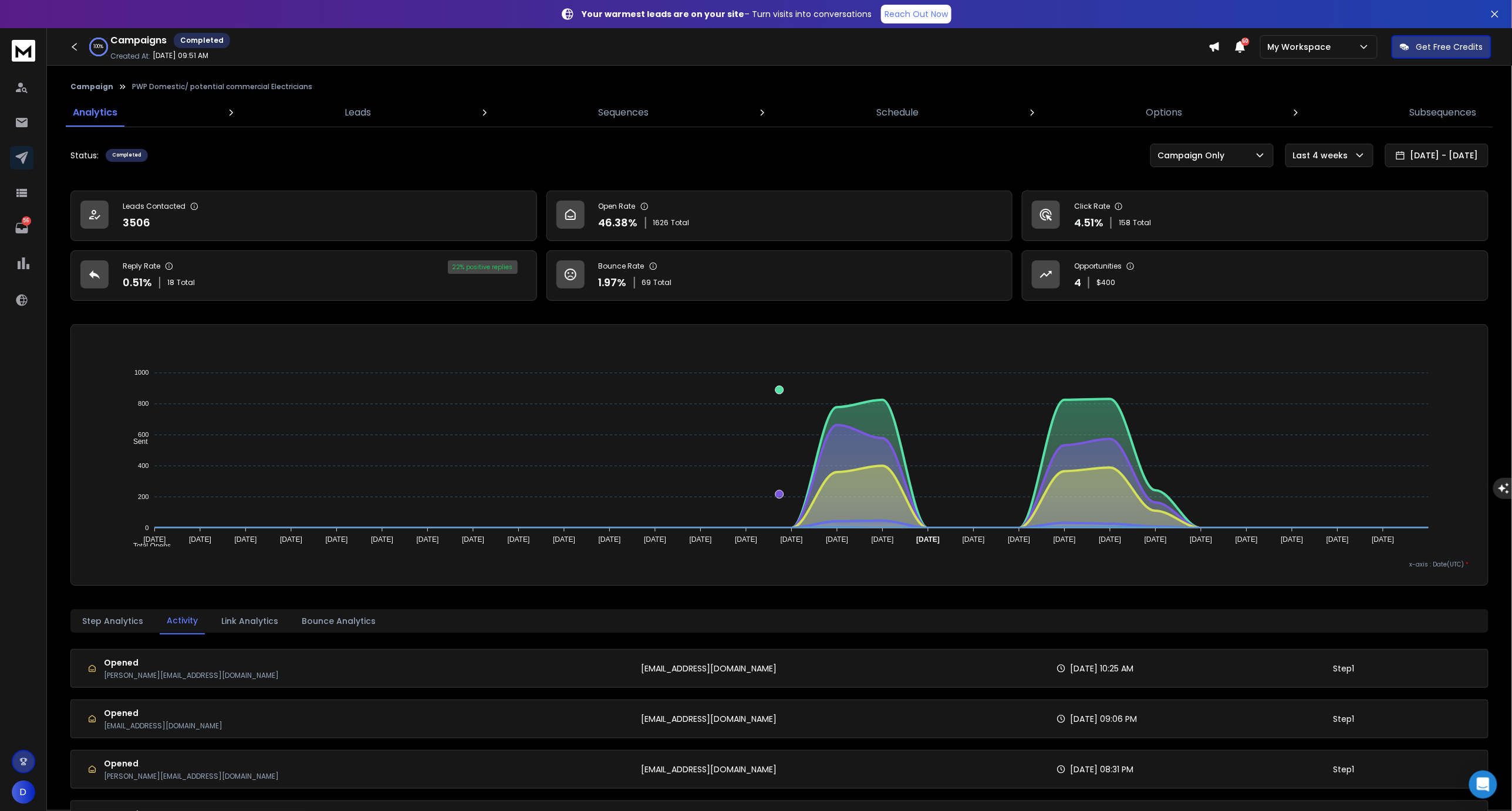
click at [243, 622] on button "Link Analytics" at bounding box center [250, 621] width 71 height 26
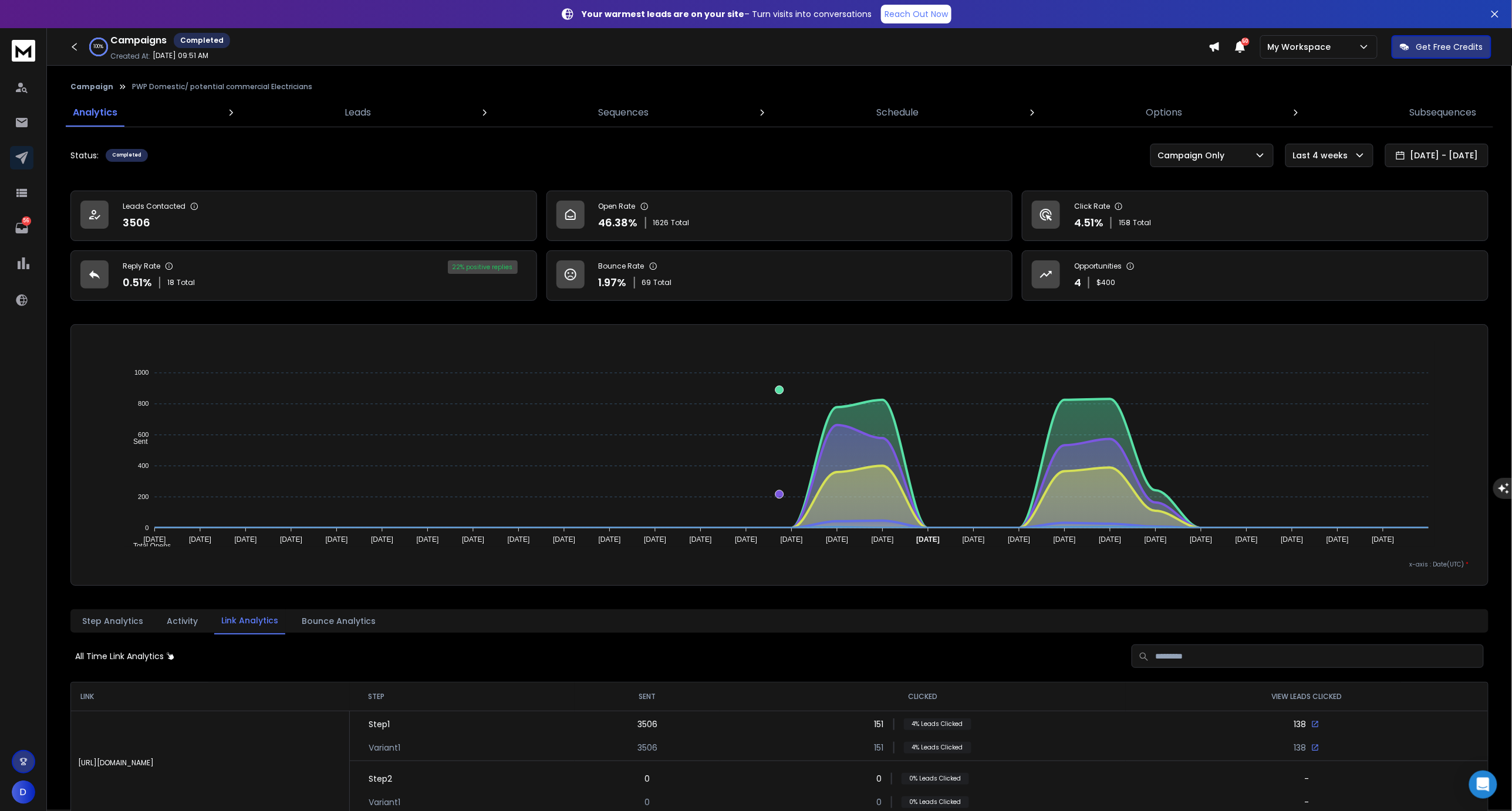
click at [170, 620] on button "Activity" at bounding box center [182, 621] width 45 height 26
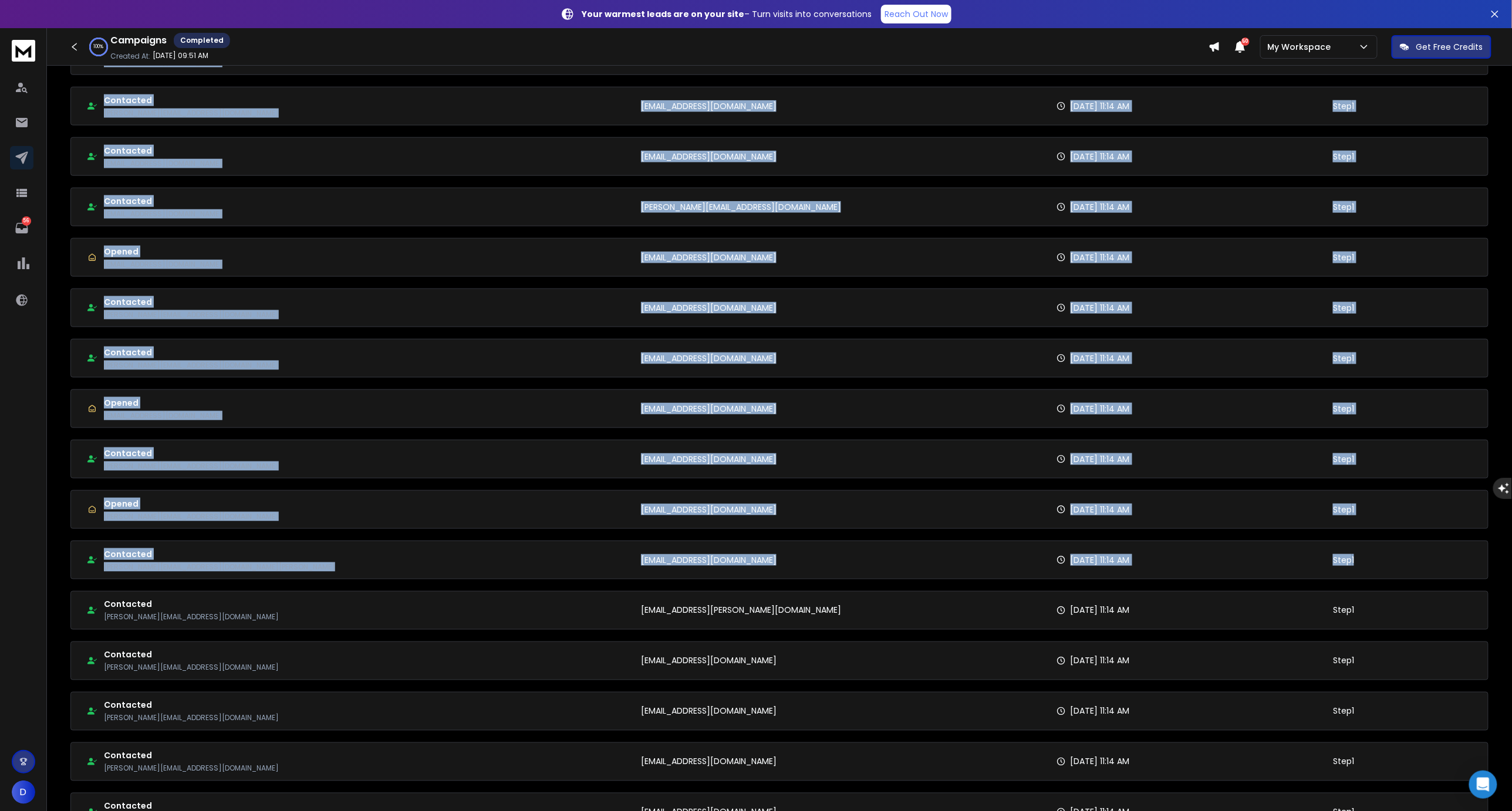
scroll to position [37050, 0]
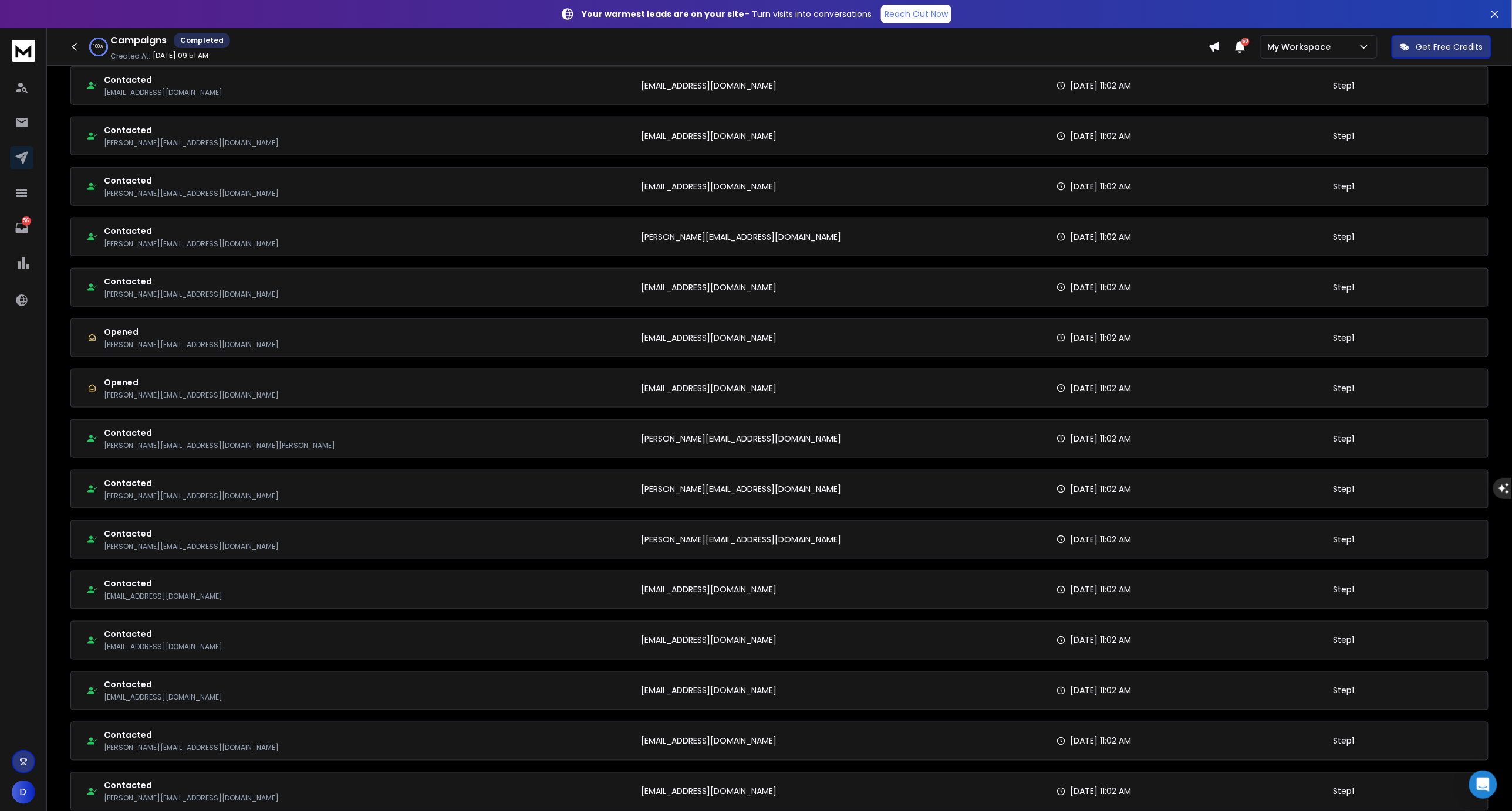
drag, startPoint x: 105, startPoint y: 264, endPoint x: 507, endPoint y: 828, distance: 692.6
type textarea "**********"
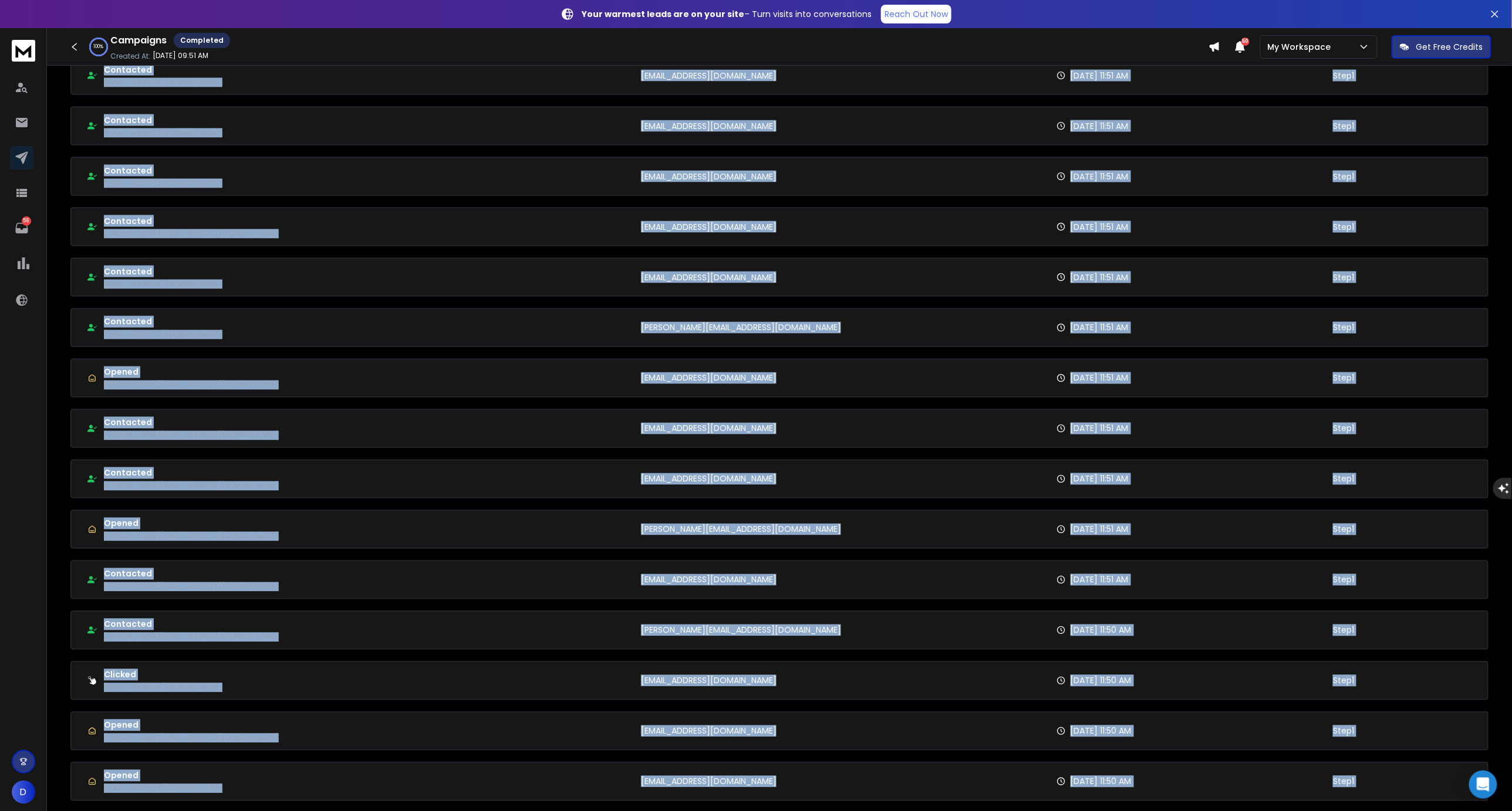
scroll to position [27060, 0]
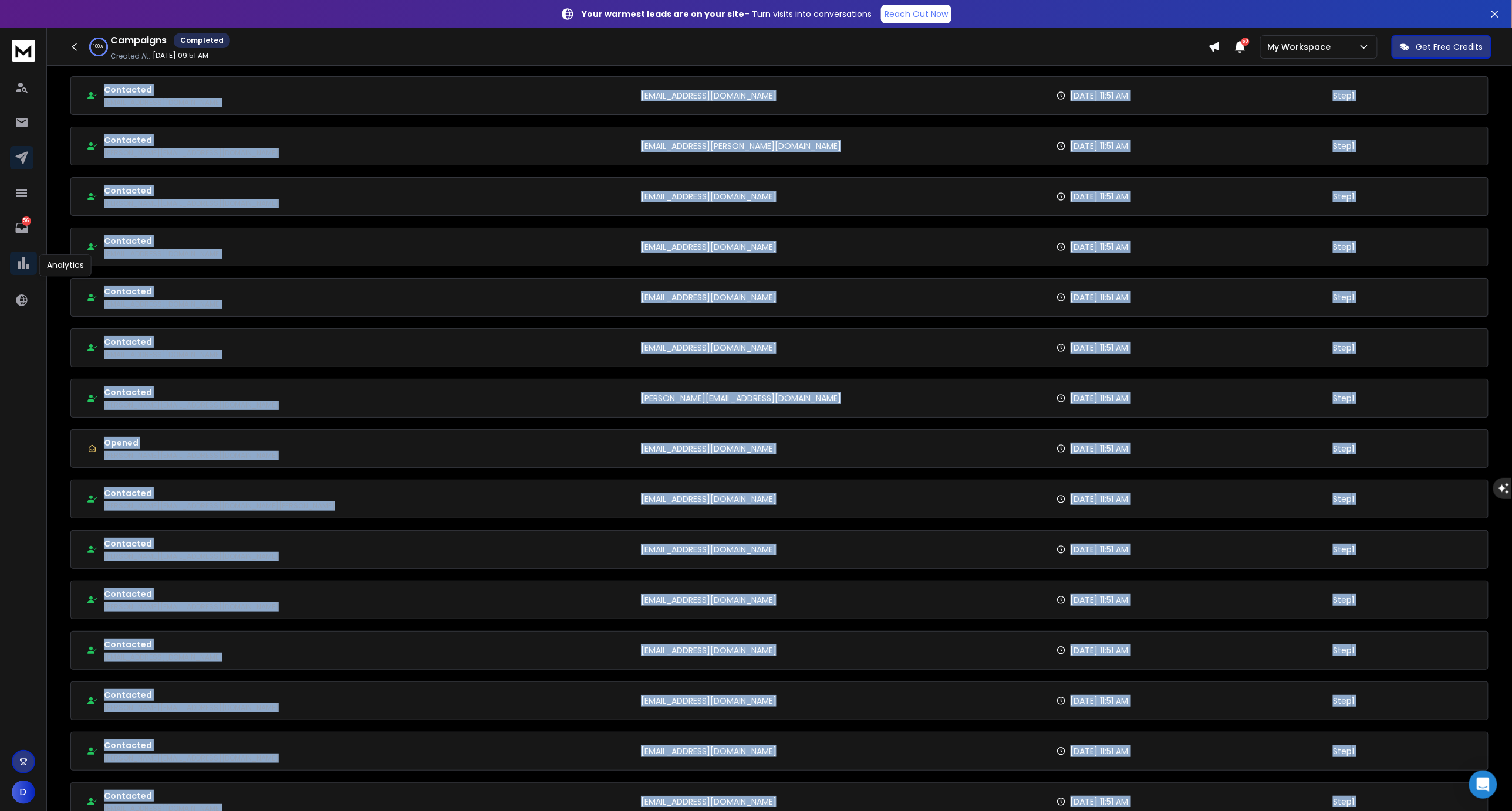
click at [25, 268] on icon at bounding box center [23, 264] width 18 height 18
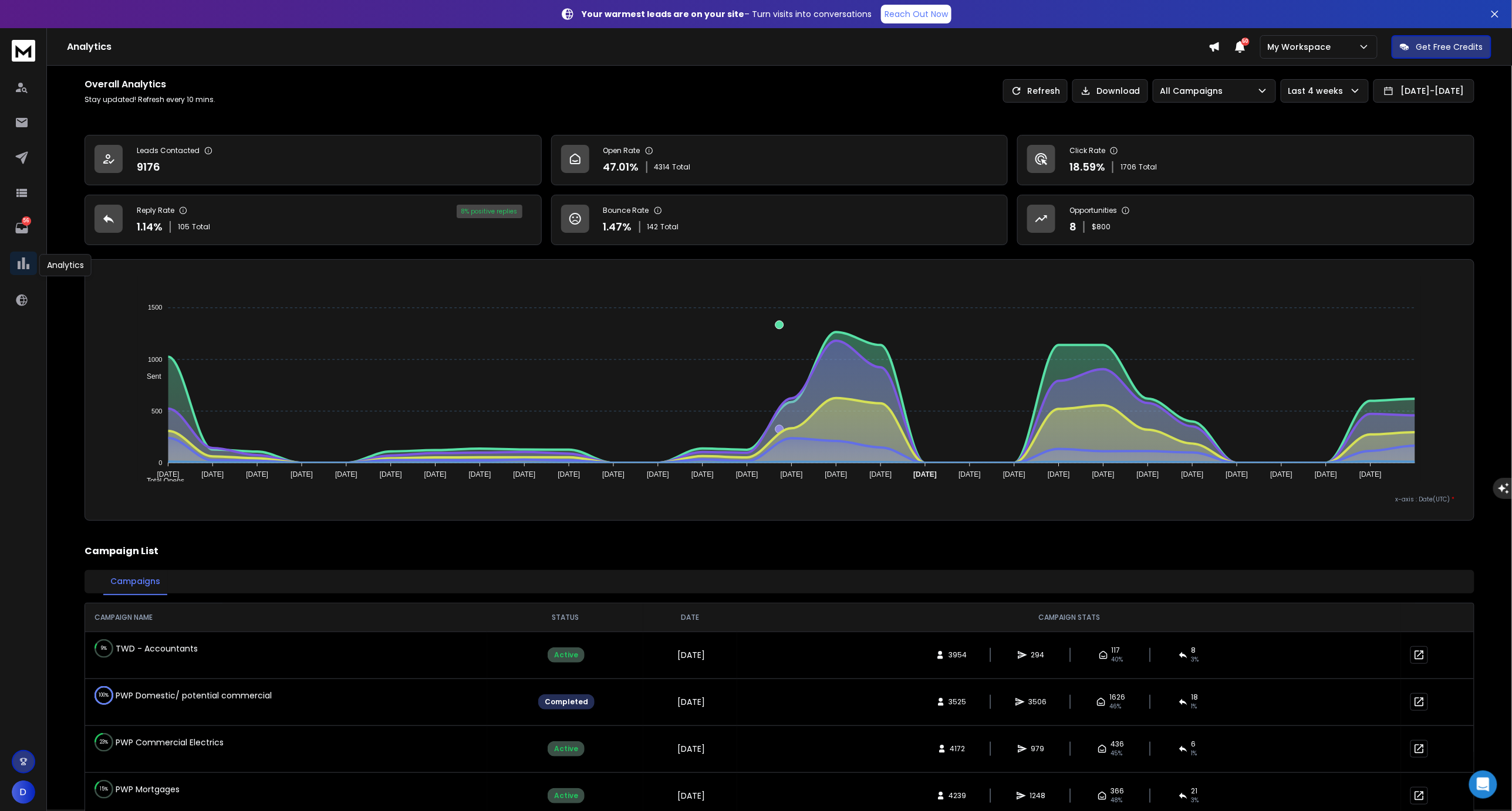
click at [192, 163] on div "9176" at bounding box center [175, 167] width 76 height 16
click at [967, 703] on span "3525" at bounding box center [958, 703] width 18 height 10
click at [141, 695] on td "100 % PWP Domestic/ potential commercial Electricians" at bounding box center [179, 695] width 188 height 33
click at [1416, 702] on icon at bounding box center [1419, 702] width 12 height 12
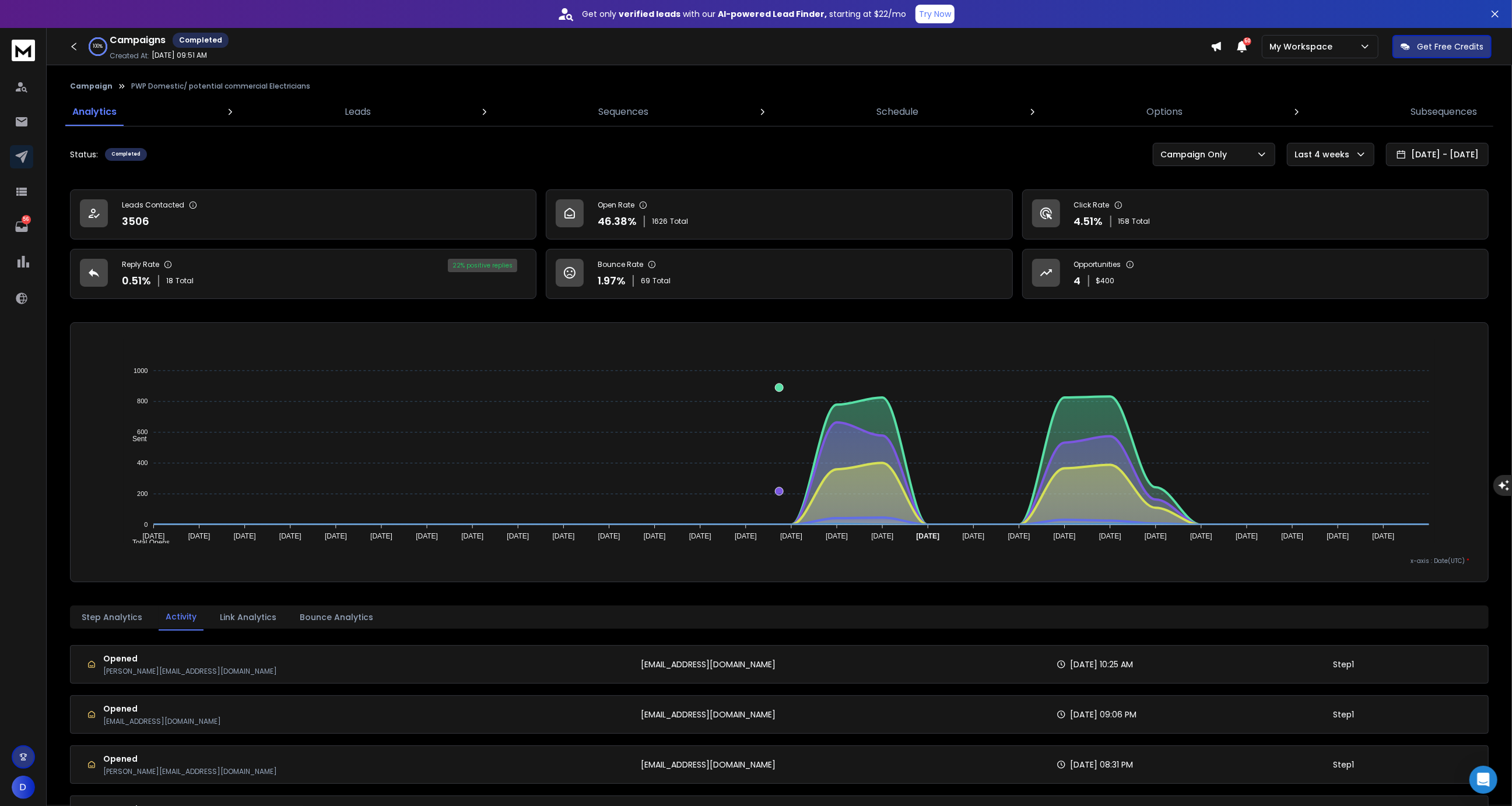
click at [173, 621] on button "Activity" at bounding box center [181, 617] width 45 height 27
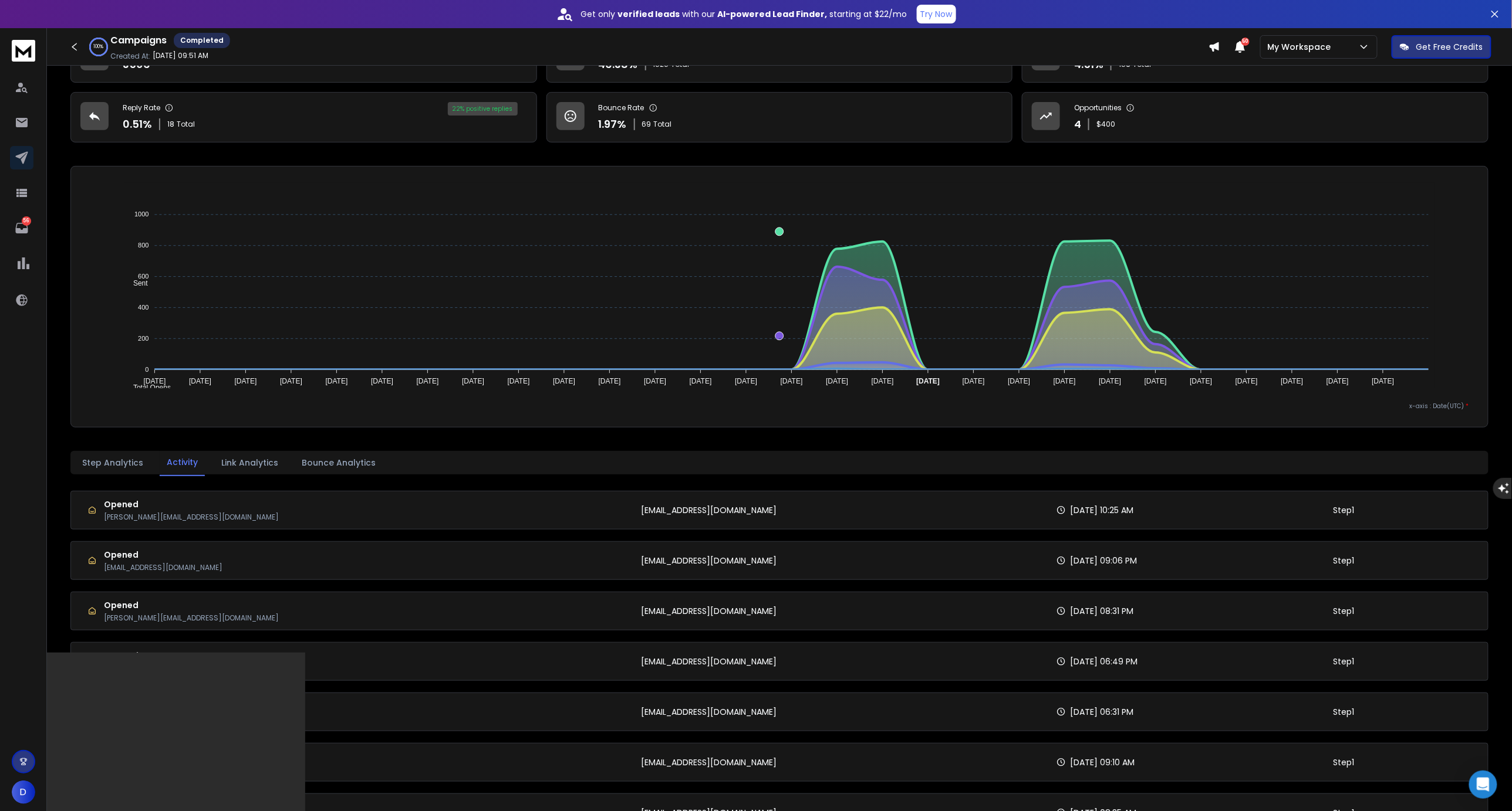
scroll to position [161, 0]
